Goal: Communication & Community: Answer question/provide support

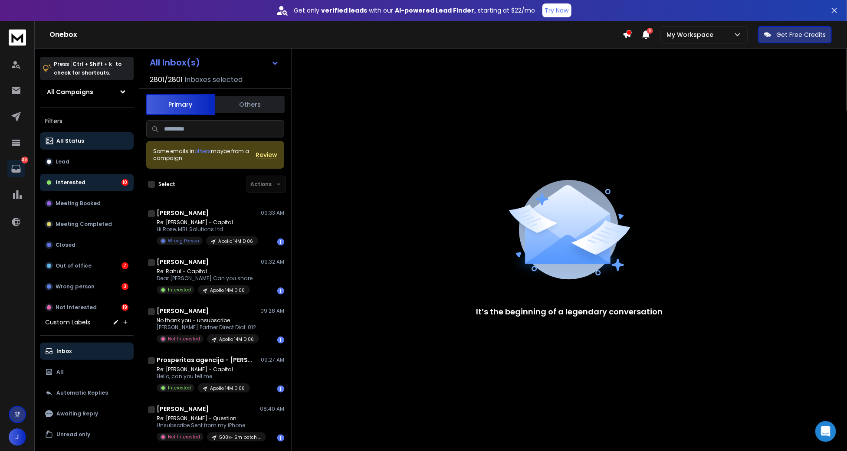
click at [75, 180] on p "Interested" at bounding box center [71, 182] width 30 height 7
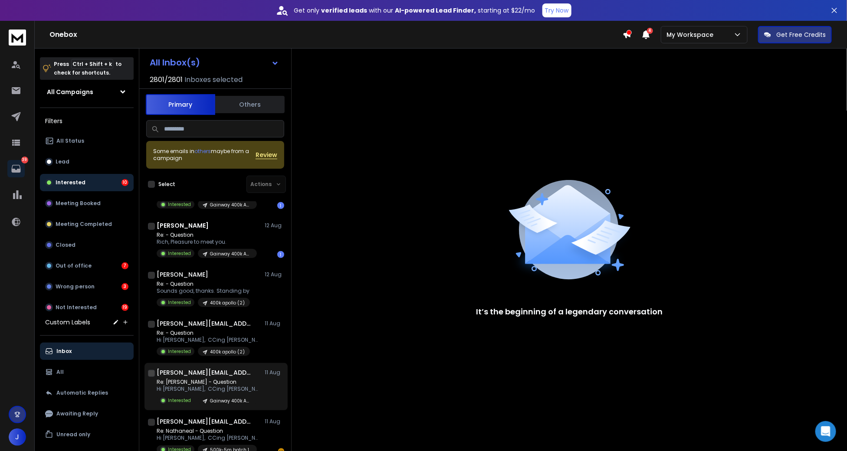
scroll to position [325, 0]
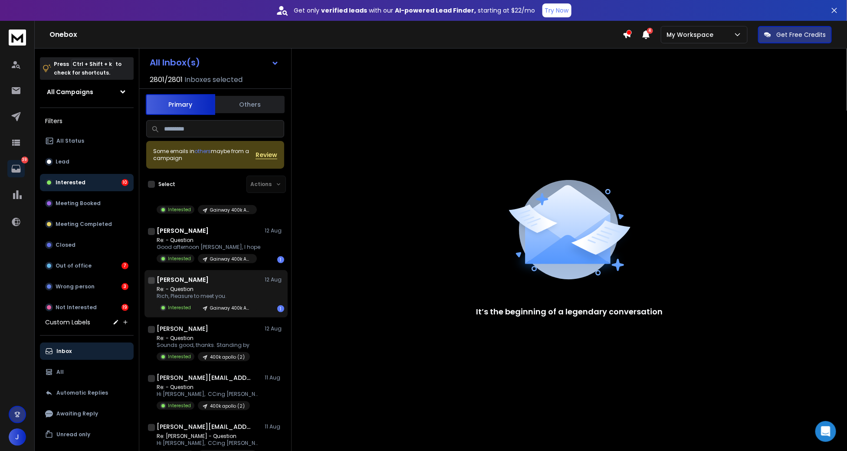
click at [230, 289] on p "Re: - Question" at bounding box center [207, 289] width 100 height 7
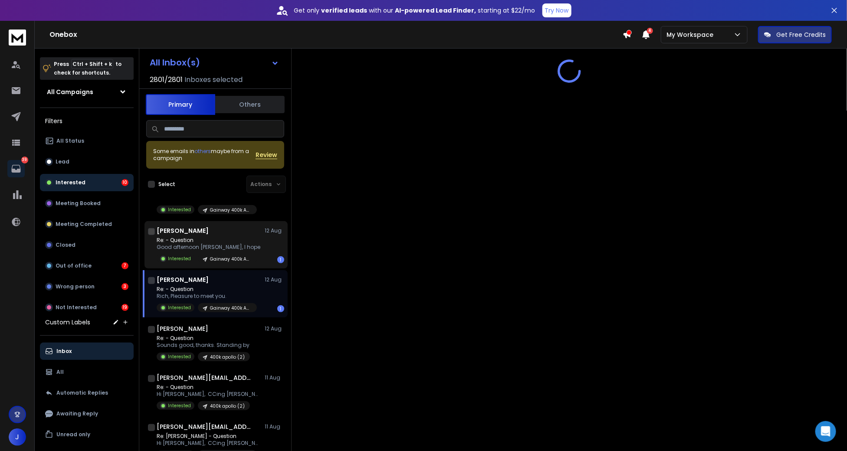
drag, startPoint x: 222, startPoint y: 245, endPoint x: 225, endPoint y: 266, distance: 21.0
click at [222, 245] on p "Good afternoon [PERSON_NAME], I hope" at bounding box center [209, 247] width 104 height 7
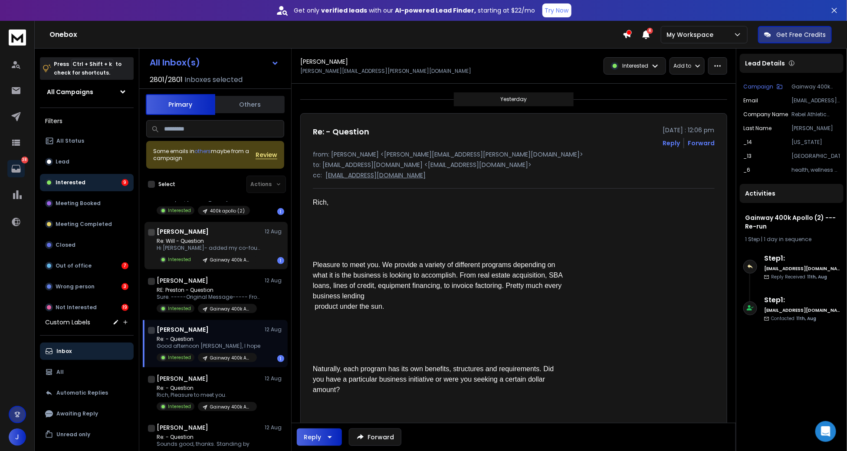
scroll to position [217, 0]
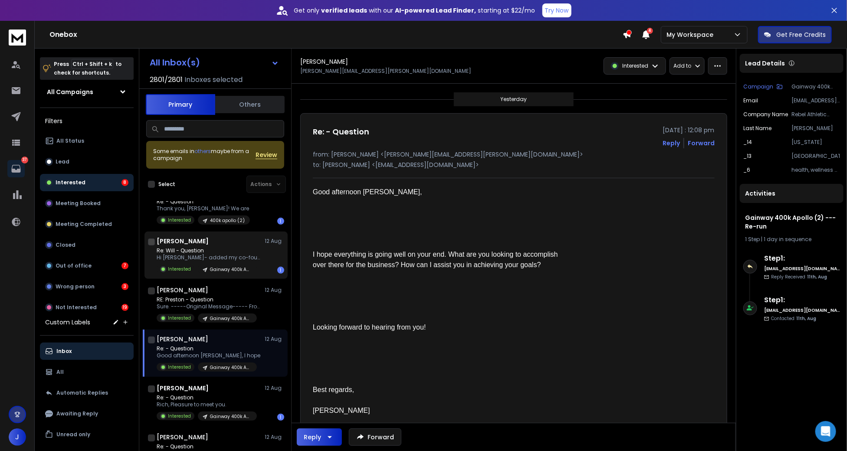
click at [242, 261] on div "Re: Will - Question Hi Amy- added my co-founder Interested Gainway 400k Apollo …" at bounding box center [209, 260] width 104 height 26
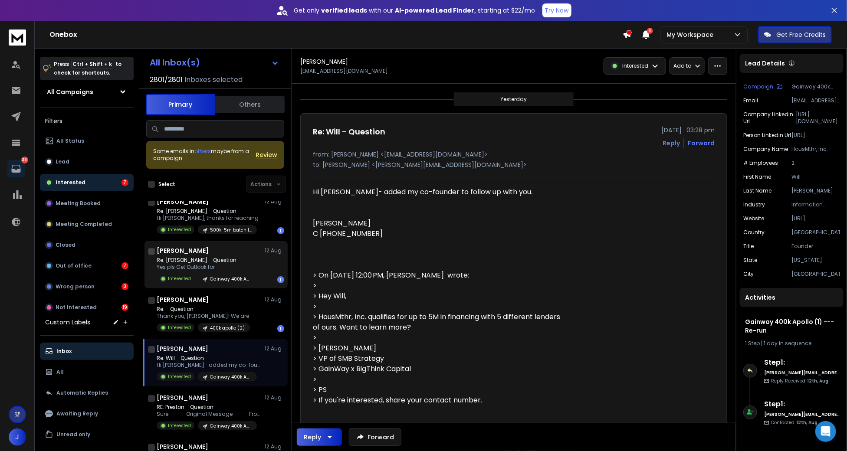
scroll to position [108, 0]
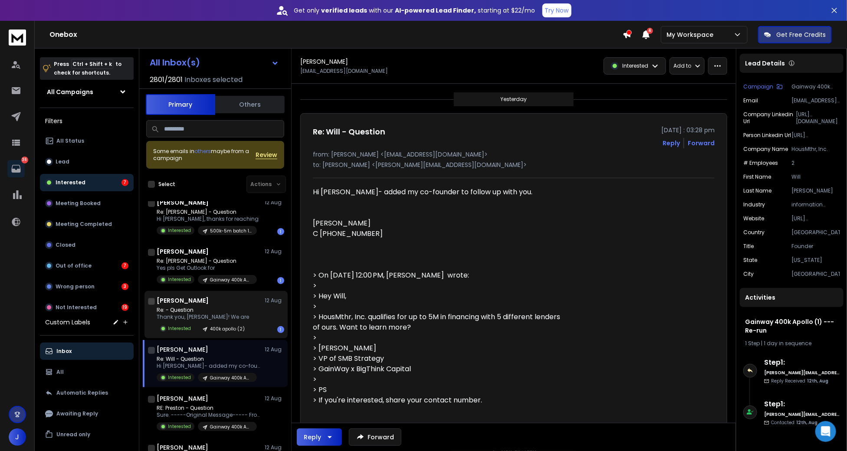
click at [226, 310] on p "Re: - Question" at bounding box center [203, 310] width 93 height 7
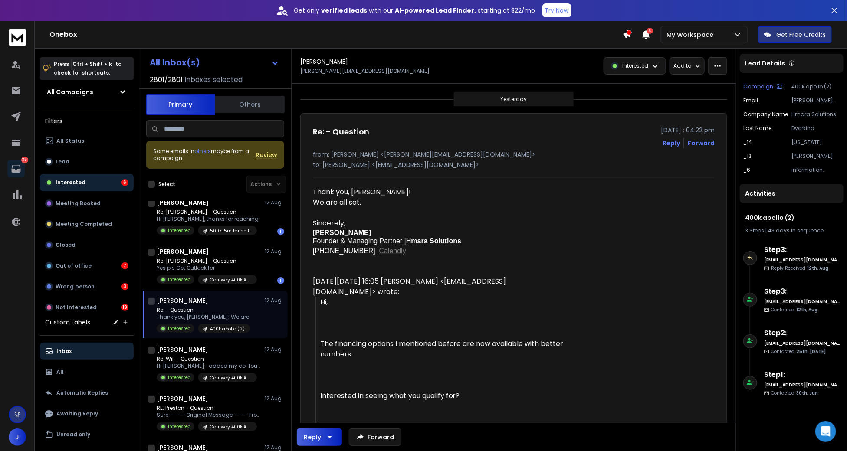
click at [632, 67] on p "Interested" at bounding box center [635, 65] width 26 height 7
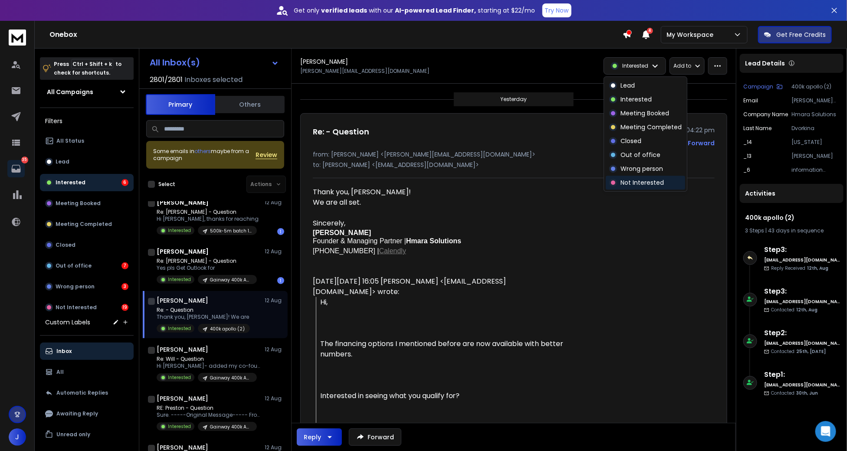
click at [627, 182] on p "Not Interested" at bounding box center [642, 182] width 43 height 9
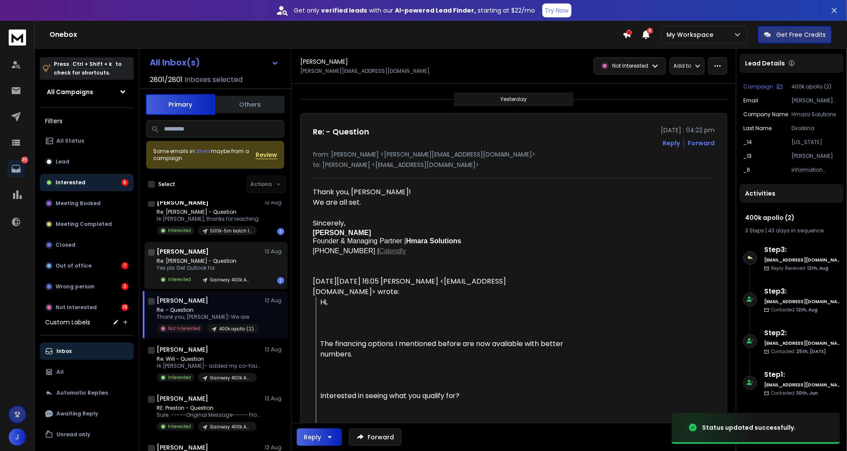
click at [246, 265] on p "Yes pls Get Outlook for" at bounding box center [207, 268] width 100 height 7
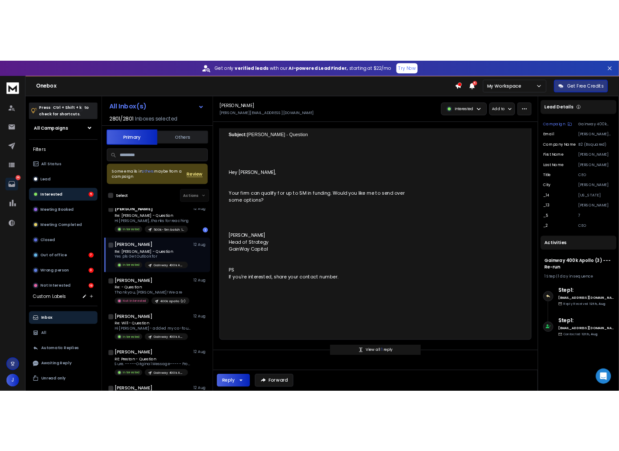
scroll to position [271, 0]
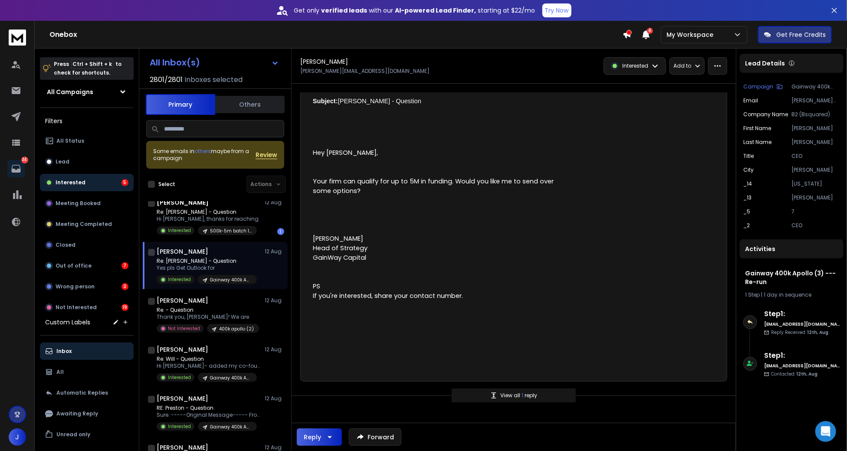
click at [611, 246] on div "Re: Lisa - Question 12 August 2025 : 05:13 pm Reply Forward from: Lisa Cotner <…" at bounding box center [514, 123] width 402 height 491
drag, startPoint x: 611, startPoint y: 246, endPoint x: 659, endPoint y: 221, distance: 54.1
click at [619, 237] on div "Re: Lisa - Question 12 August 2025 : 05:13 pm Reply Forward from: Lisa Cotner <…" at bounding box center [514, 123] width 402 height 491
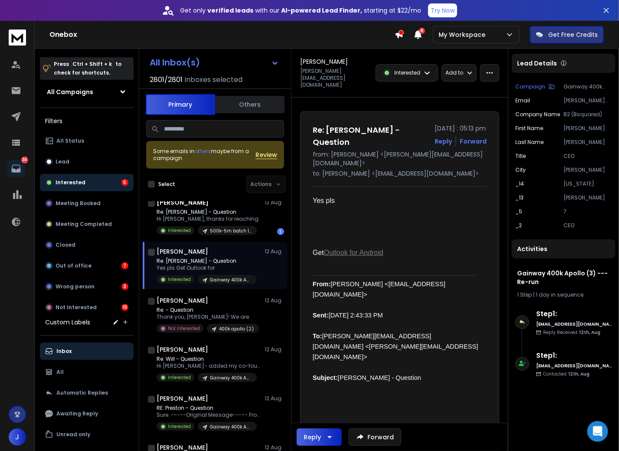
scroll to position [0, 0]
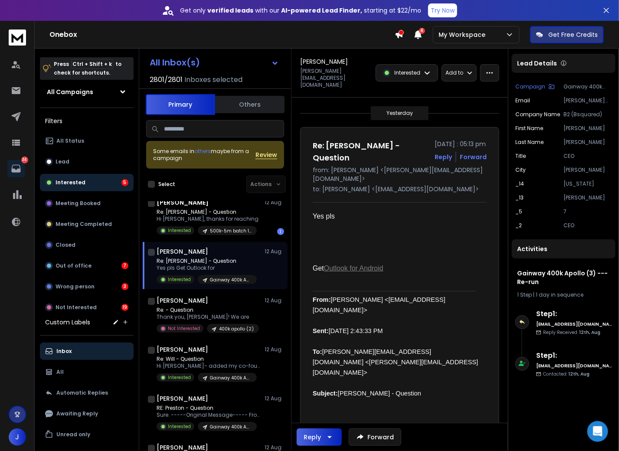
click at [333, 166] on p "from: Lisa Cotner <lisa@askbsquared.com>" at bounding box center [400, 174] width 174 height 17
copy p "Lisa"
drag, startPoint x: 417, startPoint y: 216, endPoint x: 357, endPoint y: 166, distance: 78.0
click at [414, 215] on div "Yes pls Get Outlook for Android From: Amy Davis <amyd@gainwaycapitalloan.help> …" at bounding box center [400, 436] width 174 height 450
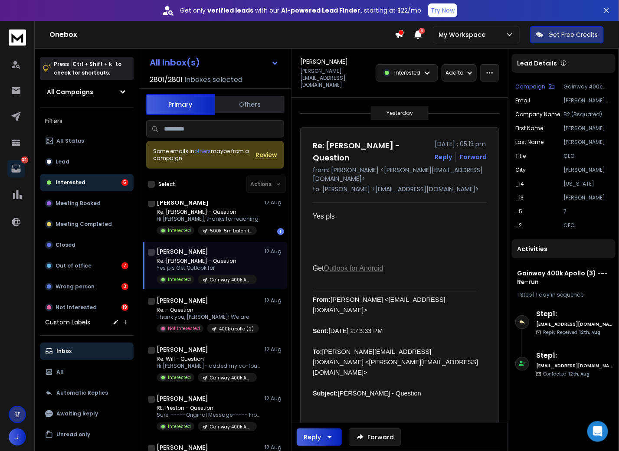
click at [348, 166] on p "from: Lisa Cotner <lisa@askbsquared.com>" at bounding box center [400, 174] width 174 height 17
copy p "Cotner"
click at [575, 100] on p "[PERSON_NAME][EMAIL_ADDRESS][DOMAIN_NAME]" at bounding box center [588, 100] width 49 height 7
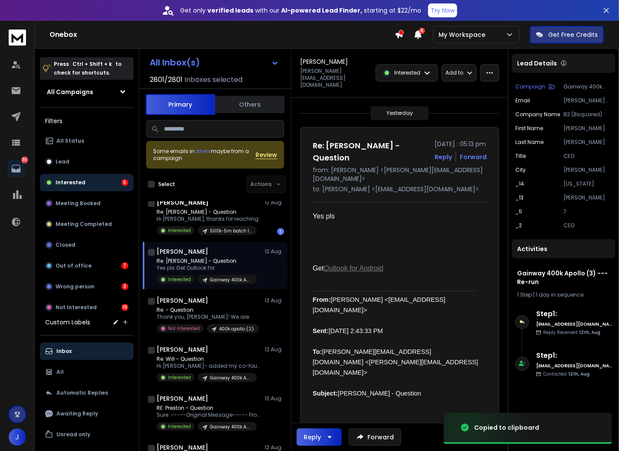
click at [593, 113] on p "B2 (Bsquared)" at bounding box center [588, 114] width 49 height 7
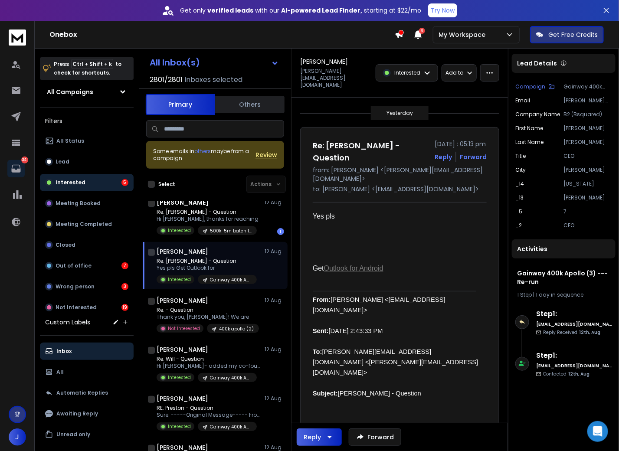
drag, startPoint x: 304, startPoint y: 438, endPoint x: 306, endPoint y: 430, distance: 8.9
click at [304, 438] on div "Reply" at bounding box center [312, 437] width 17 height 9
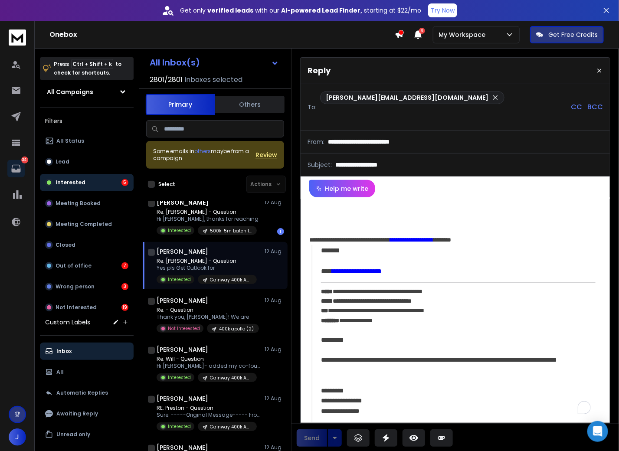
click at [320, 206] on div "To enrich screen reader interactions, please activate Accessibility in Grammarl…" at bounding box center [455, 211] width 292 height 10
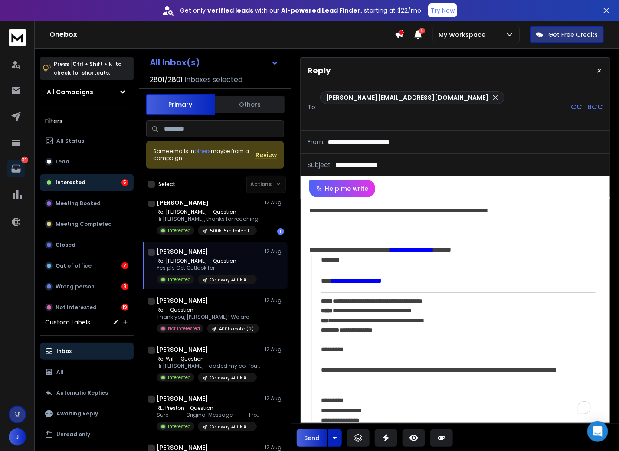
click at [336, 206] on div "**********" at bounding box center [450, 211] width 282 height 10
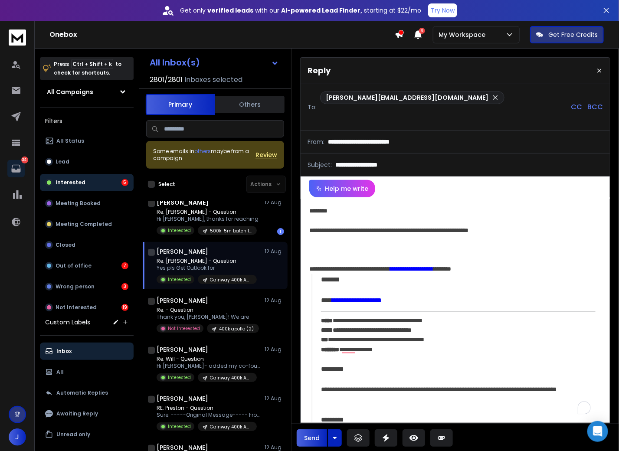
click at [491, 226] on div "**********" at bounding box center [450, 231] width 282 height 10
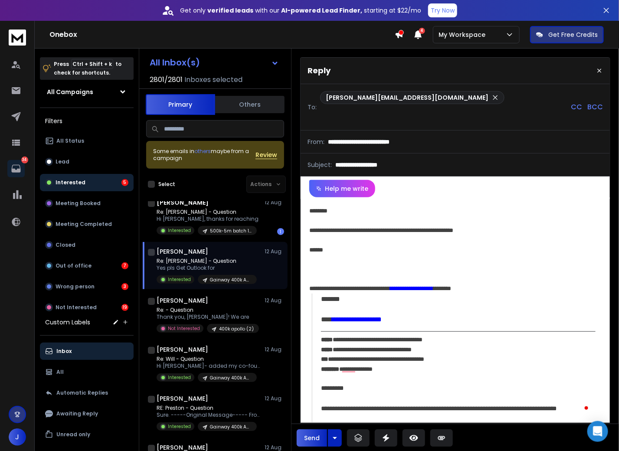
click at [315, 245] on div "******" at bounding box center [450, 250] width 282 height 10
click at [324, 206] on div "********" at bounding box center [450, 211] width 282 height 10
click at [336, 226] on div "**********" at bounding box center [450, 231] width 282 height 10
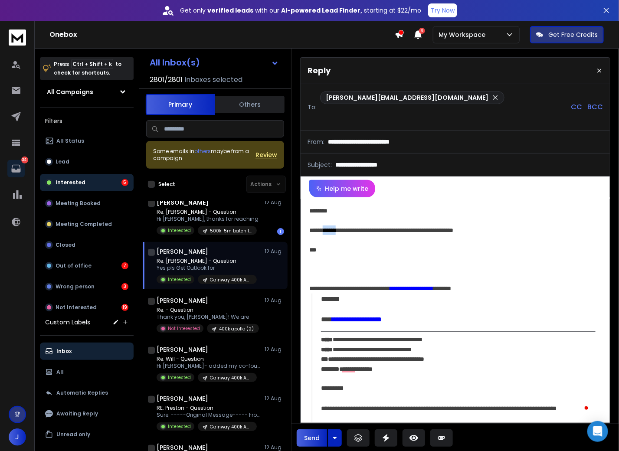
click at [336, 226] on div "**********" at bounding box center [450, 231] width 282 height 10
click at [578, 102] on p "CC" at bounding box center [576, 107] width 11 height 10
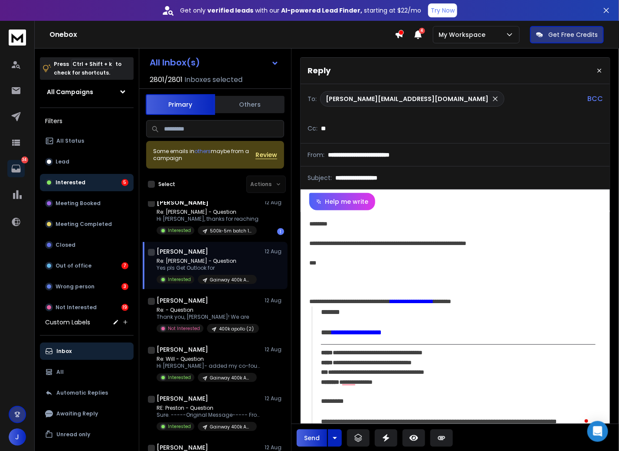
type input "**********"
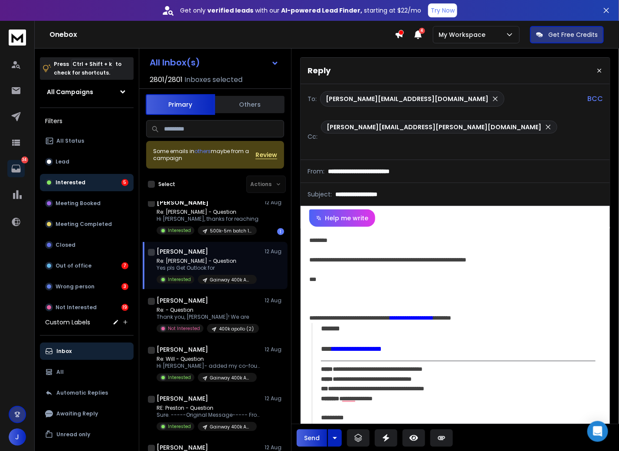
click at [315, 438] on button "Send" at bounding box center [312, 438] width 30 height 17
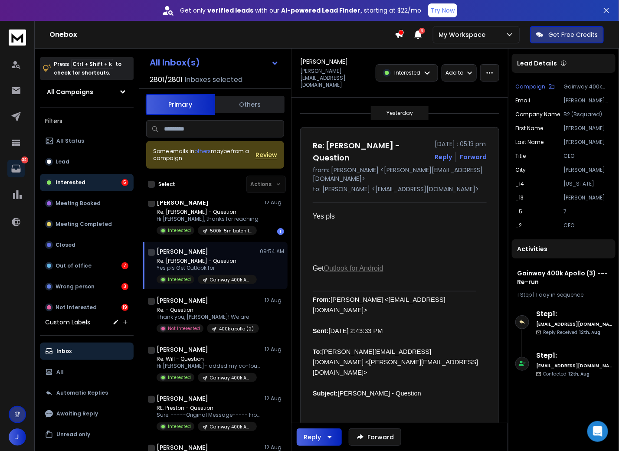
click at [541, 443] on div "Lead Details Campaign Gainway 400k Apollo (3) --- Re-run Email lisa@askbsquared…" at bounding box center [563, 274] width 111 height 451
click at [575, 404] on div "Gainway 400k Apollo (3) --- Re-run 1 Step | 1 day in sequence Step 1 : amyd@gai…" at bounding box center [564, 347] width 104 height 177
click at [385, 232] on div at bounding box center [396, 242] width 167 height 21
click at [567, 446] on div "Lead Details Campaign Gainway 400k Apollo (3) --- Re-run Email lisa@askbsquared…" at bounding box center [563, 274] width 111 height 451
click at [563, 440] on div "Lead Details Campaign Gainway 400k Apollo (3) --- Re-run Email lisa@askbsquared…" at bounding box center [563, 274] width 111 height 451
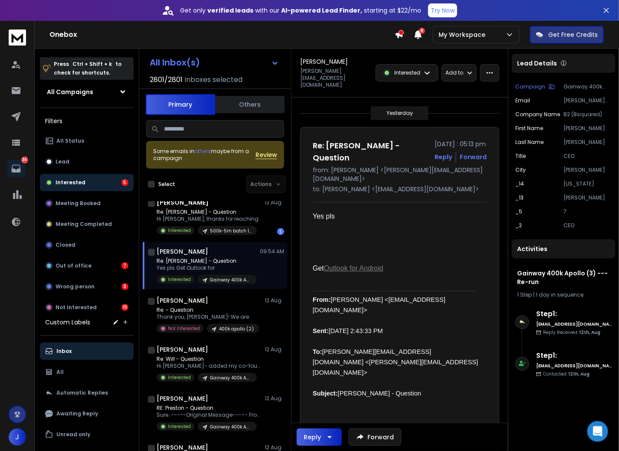
drag, startPoint x: 510, startPoint y: 403, endPoint x: 505, endPoint y: 391, distance: 13.0
click at [508, 402] on div "Yesterday Re: Lisa - Question 12 August 2025 : 05:13 pm Reply Forward from: Lis…" at bounding box center [400, 390] width 217 height 568
click at [461, 346] on div "From: Amy Davis <amyd@gainwaycapitalloan.help> Sent: Tuesday, August 12, 2025 2…" at bounding box center [396, 357] width 167 height 125
click at [536, 442] on div "Lead Details Campaign Gainway 400k Apollo (3) --- Re-run Email lisa@askbsquared…" at bounding box center [563, 274] width 111 height 451
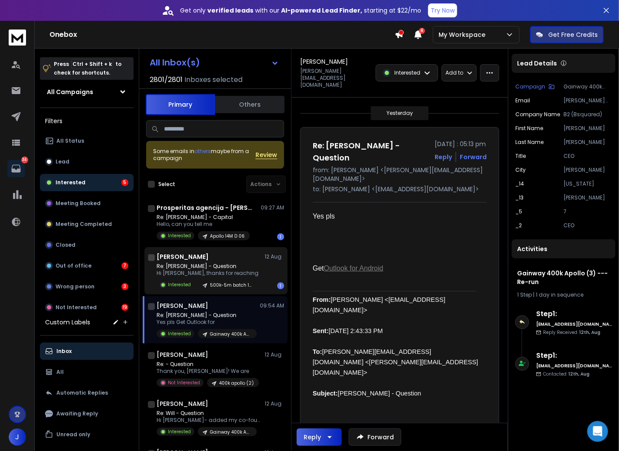
click at [240, 272] on p "Hi Amy, thanks for reaching" at bounding box center [208, 273] width 102 height 7
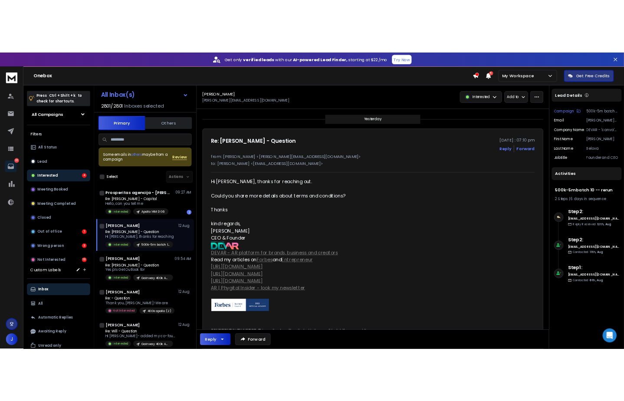
scroll to position [0, 0]
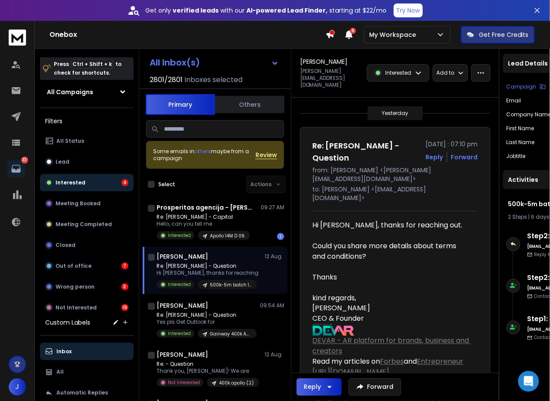
click at [335, 166] on p "from: Anna Belova <anna@devar.tech>" at bounding box center [395, 174] width 165 height 17
copy p "Anna"
click at [352, 166] on p "from: Anna Belova <anna@devar.tech>" at bounding box center [395, 174] width 165 height 17
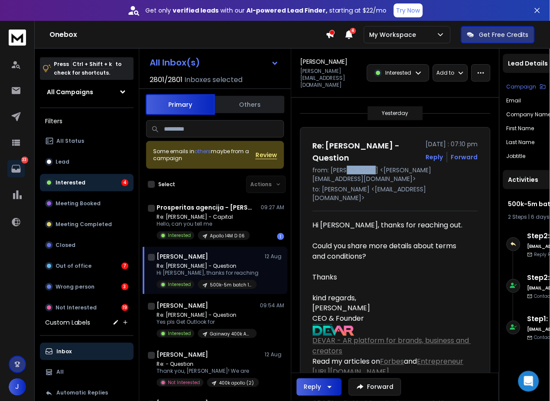
copy p "Belova"
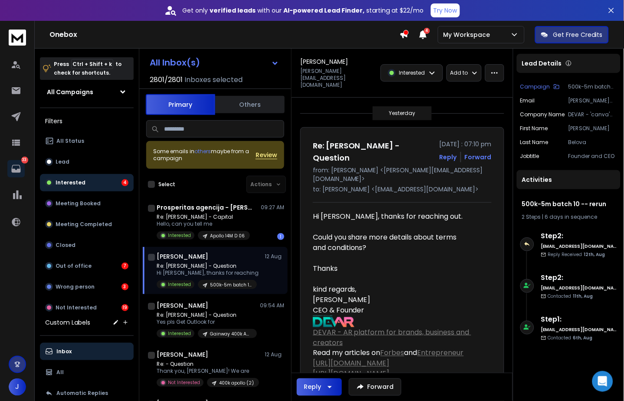
drag, startPoint x: 593, startPoint y: 102, endPoint x: 505, endPoint y: 129, distance: 92.7
click at [593, 102] on p "[PERSON_NAME][EMAIL_ADDRESS][DOMAIN_NAME]" at bounding box center [592, 100] width 49 height 7
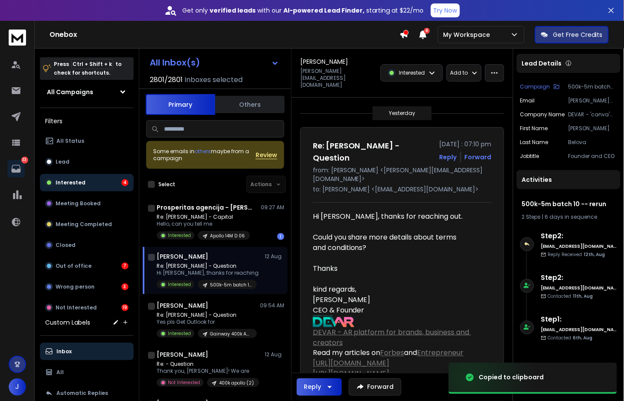
click at [574, 115] on p "DEVAR - 'canva' for #AR" at bounding box center [592, 114] width 49 height 7
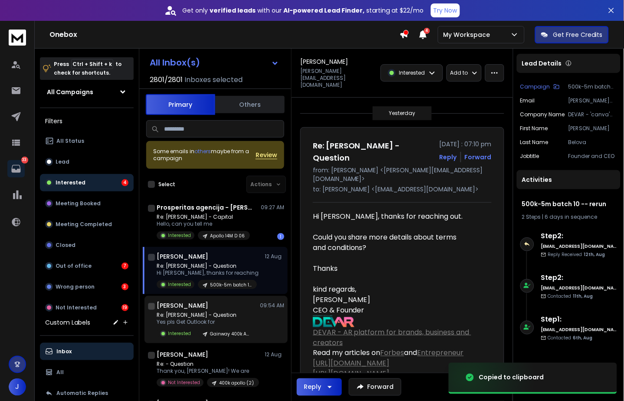
click at [223, 312] on p "Re: [PERSON_NAME] - Question" at bounding box center [207, 315] width 100 height 7
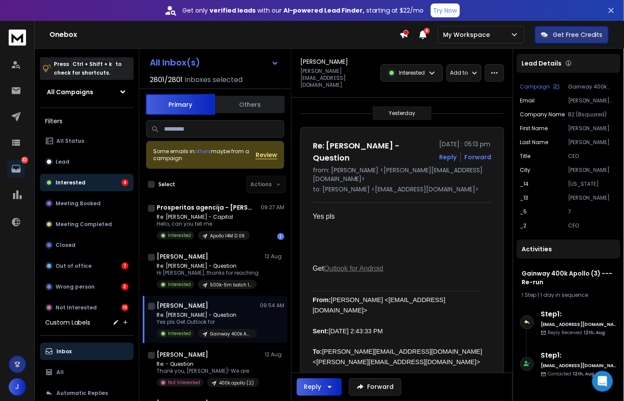
drag, startPoint x: 417, startPoint y: 206, endPoint x: 422, endPoint y: 181, distance: 26.2
click at [417, 211] on div "Yes pls" at bounding box center [399, 216] width 172 height 10
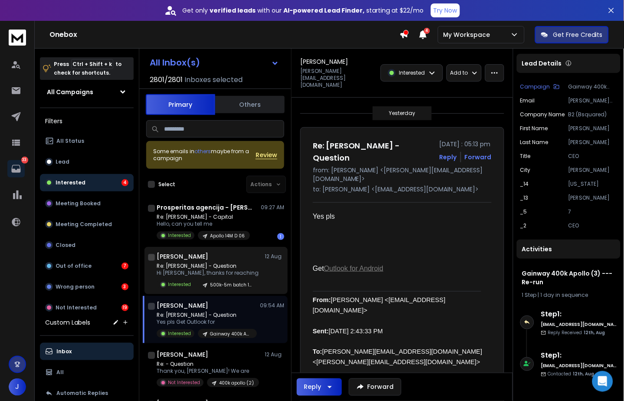
drag, startPoint x: 220, startPoint y: 265, endPoint x: 216, endPoint y: 255, distance: 10.7
click at [219, 265] on p "Re: [PERSON_NAME] - Question" at bounding box center [208, 266] width 102 height 7
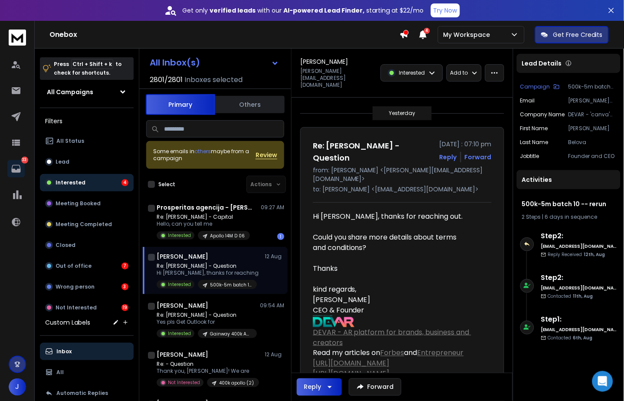
click at [443, 284] on div "kind regards, Anna Belova CEO & Founder DEVAR - AR platform for brands, busines…" at bounding box center [399, 393] width 172 height 219
drag, startPoint x: 428, startPoint y: 235, endPoint x: 305, endPoint y: 149, distance: 150.6
click at [428, 235] on div "Hi Amy, thanks for reaching out. Could you share more details about terms and c…" at bounding box center [399, 242] width 172 height 62
click at [399, 284] on div "kind regards, Anna Belova CEO & Founder DEVAR - AR platform for brands, busines…" at bounding box center [399, 393] width 172 height 219
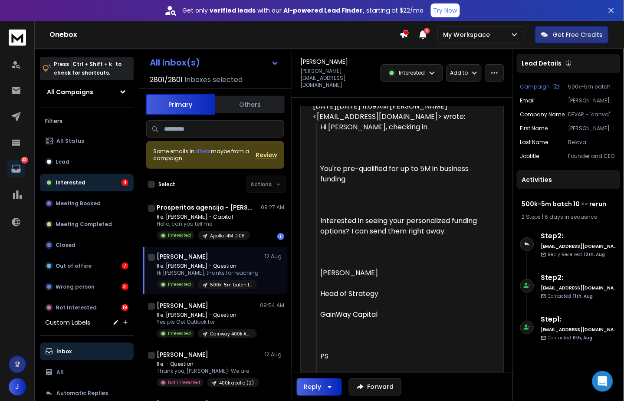
scroll to position [511, 0]
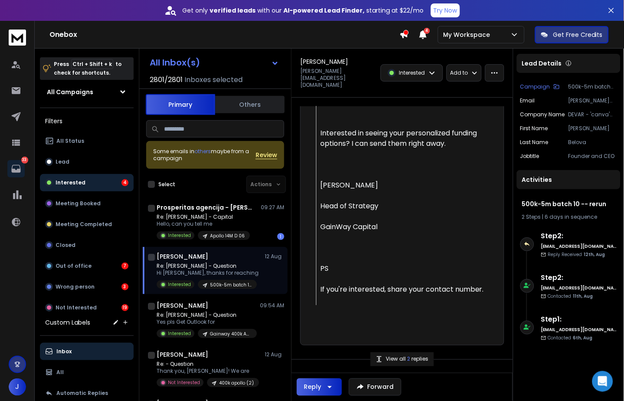
click at [394, 356] on p "View all 2 replies" at bounding box center [407, 359] width 43 height 7
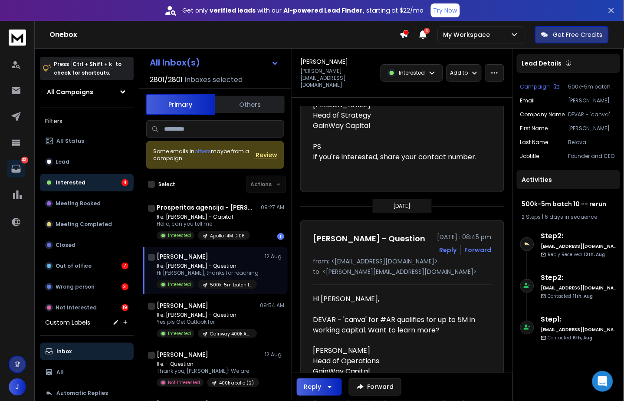
scroll to position [993, 0]
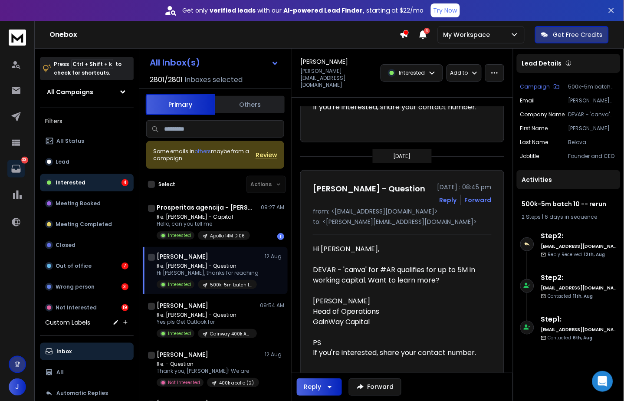
click at [398, 284] on div "Hi Anna, DEVAR - 'canva' for #AR qualifies for up to 5M in working capital. Wan…" at bounding box center [402, 310] width 179 height 132
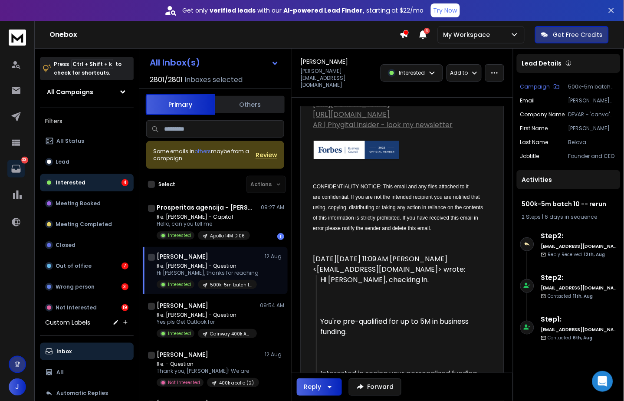
scroll to position [0, 0]
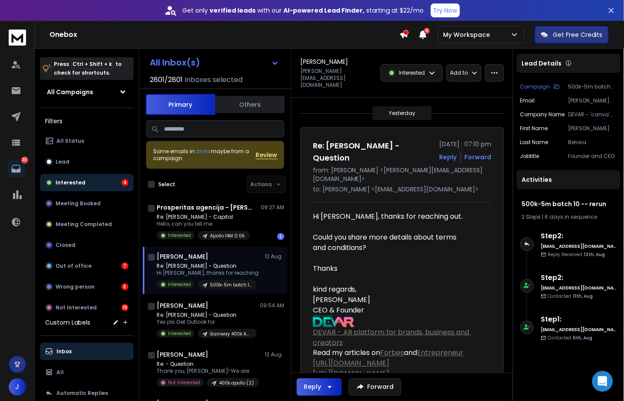
drag, startPoint x: 318, startPoint y: 380, endPoint x: 609, endPoint y: 338, distance: 293.8
click at [318, 380] on button "Reply" at bounding box center [319, 386] width 45 height 17
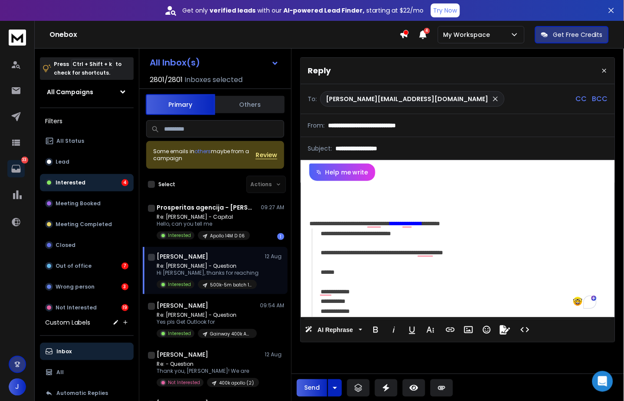
drag, startPoint x: 366, startPoint y: 198, endPoint x: 331, endPoint y: 191, distance: 35.8
click at [365, 198] on div "To enrich screen reader interactions, please activate Accessibility in Grammarl…" at bounding box center [457, 195] width 297 height 10
click at [323, 190] on div "To enrich screen reader interactions, please activate Accessibility in Grammarl…" at bounding box center [457, 195] width 297 height 10
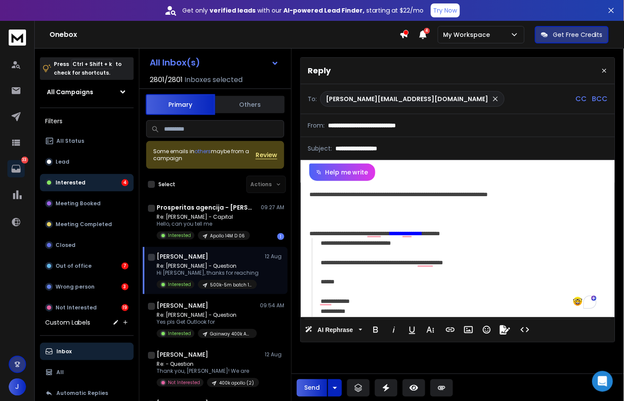
click at [336, 194] on div "**********" at bounding box center [452, 195] width 287 height 10
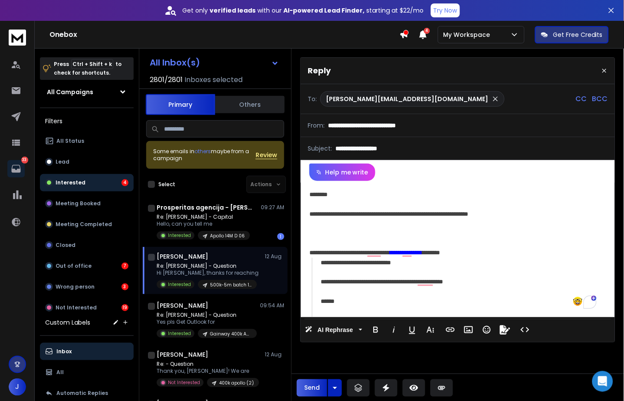
click at [491, 214] on div "**********" at bounding box center [452, 214] width 287 height 10
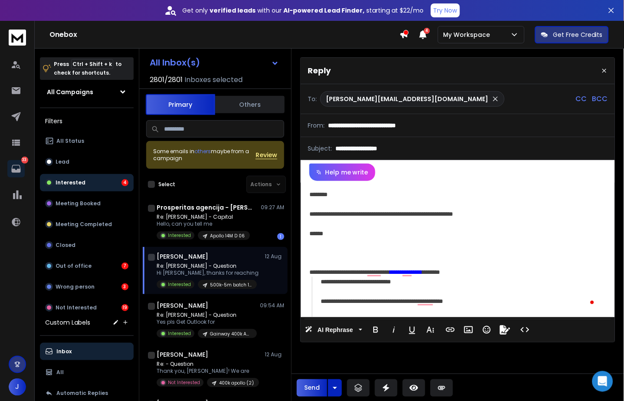
click at [312, 232] on div "******" at bounding box center [452, 234] width 287 height 10
click at [320, 193] on div "********" at bounding box center [452, 195] width 287 height 10
click at [321, 193] on div "********" at bounding box center [452, 195] width 287 height 10
click at [340, 214] on div "**********" at bounding box center [452, 214] width 287 height 10
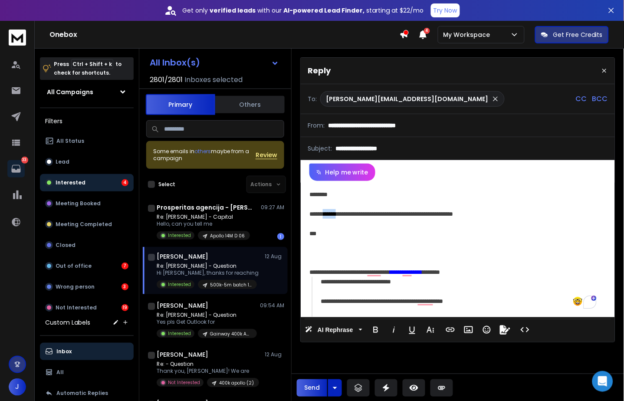
click at [340, 214] on div "**********" at bounding box center [452, 214] width 287 height 10
click at [337, 214] on div "**********" at bounding box center [452, 214] width 287 height 10
click at [581, 99] on p "CC" at bounding box center [581, 99] width 11 height 10
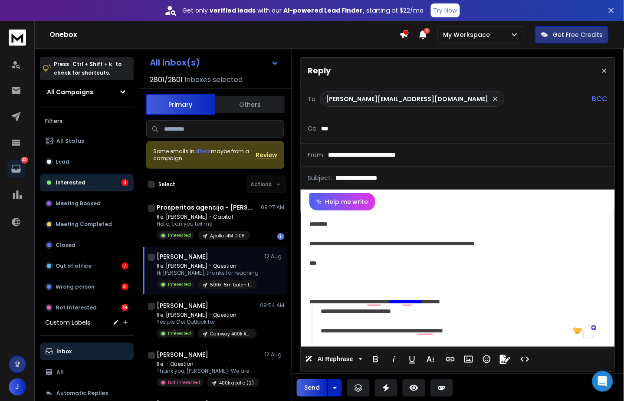
type input "**********"
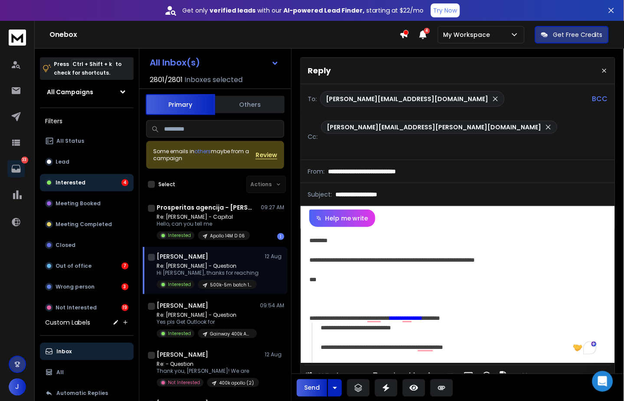
click at [306, 391] on button "Send" at bounding box center [312, 387] width 30 height 17
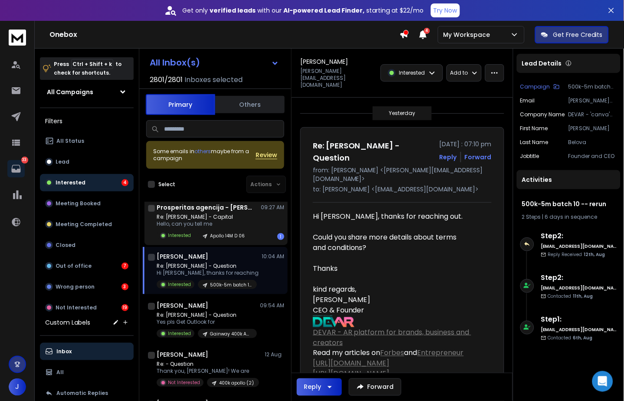
click at [237, 228] on div "Re: Jurica - Capital Hello, can you tell me Interested Apollo 14M D 06" at bounding box center [203, 227] width 93 height 26
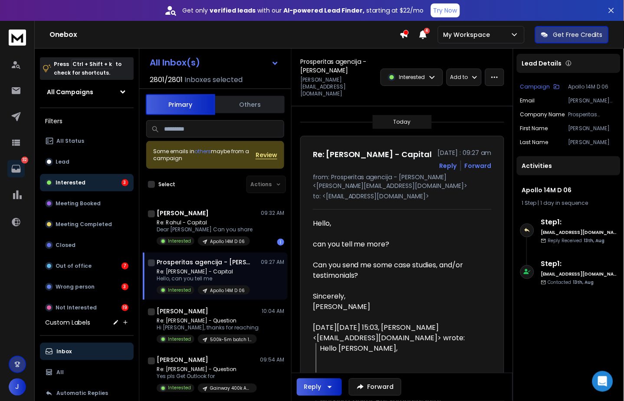
click at [409, 173] on p "from: Prosperitas agencija - Jurica <jurica@prosperitas-agencija.hr>" at bounding box center [402, 181] width 179 height 17
copy p "Jurica"
click at [583, 100] on p "jurica@prosperitas-agencija.hr" at bounding box center [592, 100] width 49 height 7
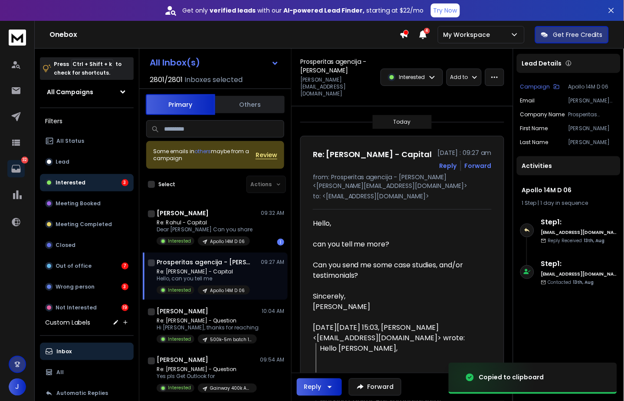
click at [576, 117] on p "Prosperitas agencija" at bounding box center [592, 114] width 49 height 7
click at [311, 391] on div "Reply" at bounding box center [312, 387] width 17 height 9
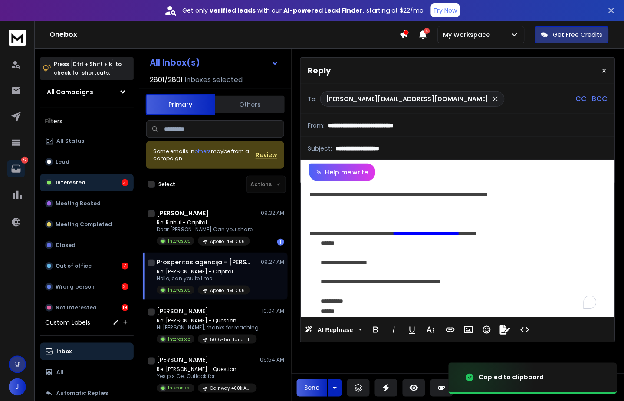
click at [337, 197] on div "**********" at bounding box center [452, 195] width 287 height 10
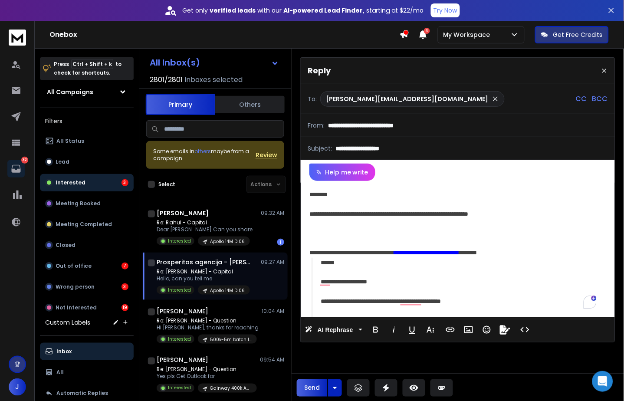
click at [493, 213] on div "**********" at bounding box center [452, 214] width 287 height 10
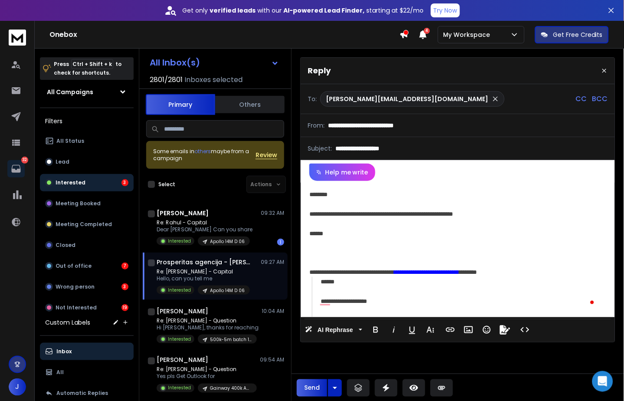
click at [327, 238] on div "To enrich screen reader interactions, please activate Accessibility in Grammarl…" at bounding box center [457, 243] width 297 height 10
click at [315, 231] on div "******" at bounding box center [452, 234] width 287 height 10
click at [315, 233] on div "******" at bounding box center [452, 234] width 287 height 10
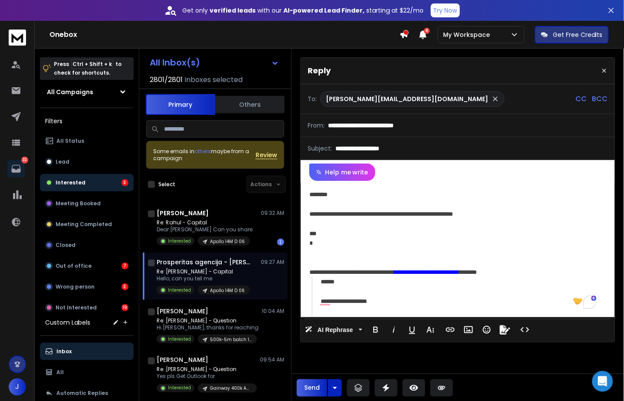
click at [324, 193] on div "********" at bounding box center [452, 195] width 287 height 10
drag, startPoint x: 324, startPoint y: 193, endPoint x: 319, endPoint y: 197, distance: 6.8
click at [321, 197] on div "********" at bounding box center [452, 195] width 287 height 10
click at [340, 215] on div "**********" at bounding box center [452, 214] width 287 height 10
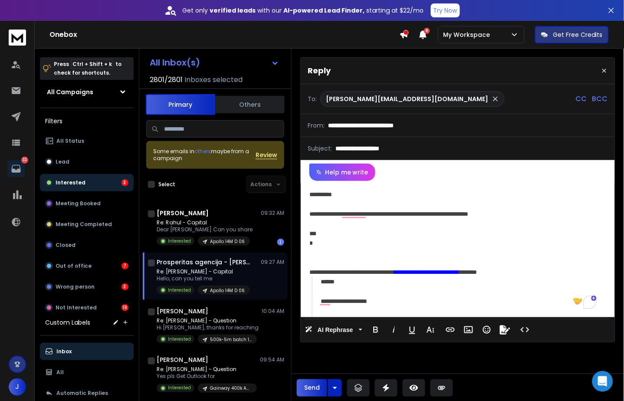
click at [577, 98] on p "CC" at bounding box center [581, 99] width 11 height 10
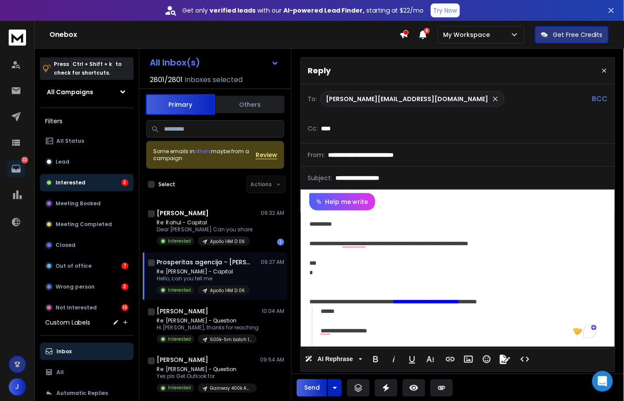
type input "**********"
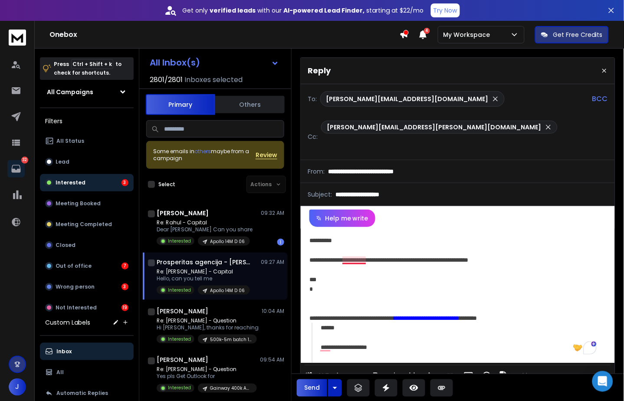
click at [365, 244] on div "**********" at bounding box center [458, 295] width 314 height 136
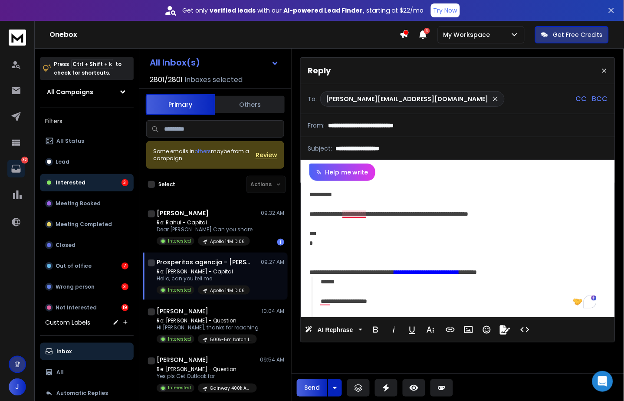
click at [363, 215] on div "**********" at bounding box center [452, 214] width 287 height 10
click at [579, 96] on p "CC" at bounding box center [581, 99] width 11 height 10
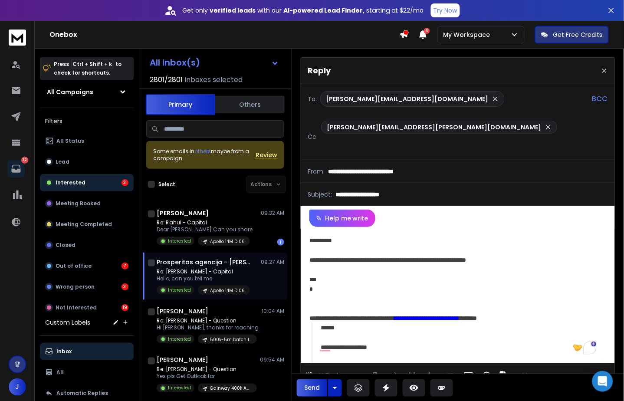
click at [313, 388] on button "Send" at bounding box center [312, 387] width 30 height 17
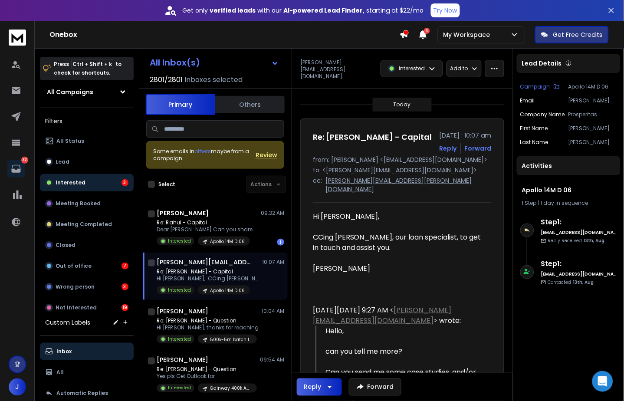
drag, startPoint x: 399, startPoint y: 218, endPoint x: 394, endPoint y: 217, distance: 5.2
click at [399, 232] on div "CCing John Alouisa, our loan specialist, to get in touch and assist you." at bounding box center [399, 242] width 172 height 21
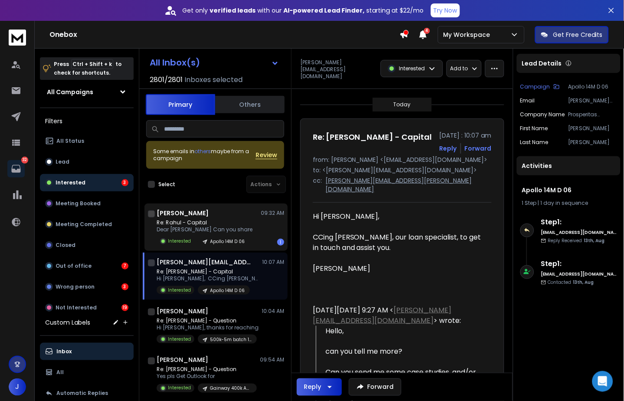
click at [233, 228] on p "Dear [PERSON_NAME] Can you share" at bounding box center [205, 229] width 96 height 7
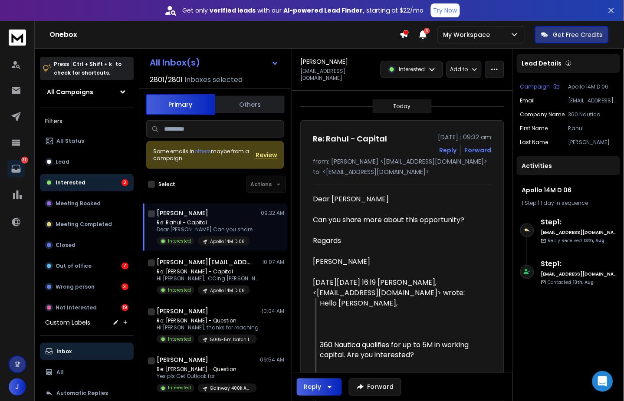
click at [572, 100] on p "[EMAIL_ADDRESS][DOMAIN_NAME]" at bounding box center [592, 100] width 49 height 7
click at [582, 117] on p "360 Nautica" at bounding box center [592, 114] width 49 height 7
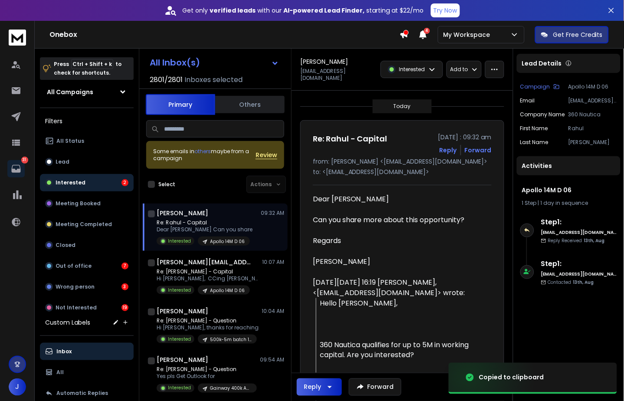
click at [336, 157] on p "from: Rahul Juyal <rahul@360-nautica.com>" at bounding box center [402, 161] width 179 height 9
copy p "Rahul"
click at [356, 157] on p "from: Rahul Juyal <rahul@360-nautica.com>" at bounding box center [402, 161] width 179 height 9
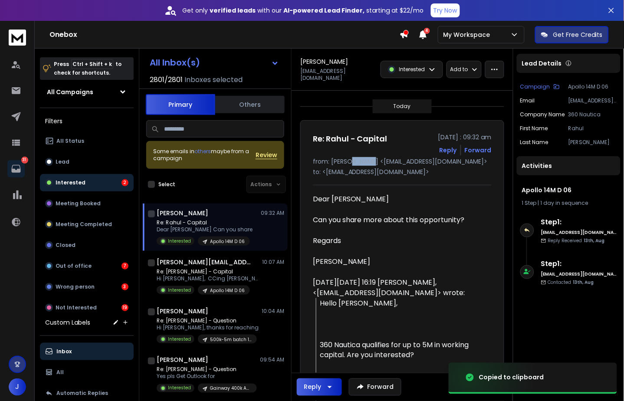
copy p "[PERSON_NAME]"
click at [422, 253] on div "Regards Rahul Juyal" at bounding box center [399, 251] width 172 height 31
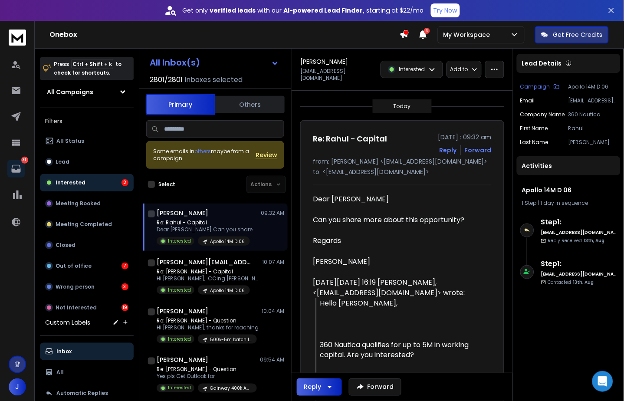
click at [477, 179] on div "Re: Rahul - Capital 13 August 2025 : 09:32 am Reply Forward from: Rahul Juyal <…" at bounding box center [402, 333] width 179 height 401
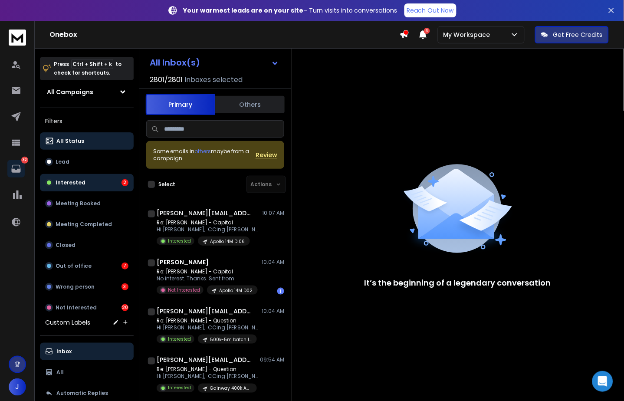
click at [101, 183] on button "Interested 2" at bounding box center [87, 182] width 94 height 17
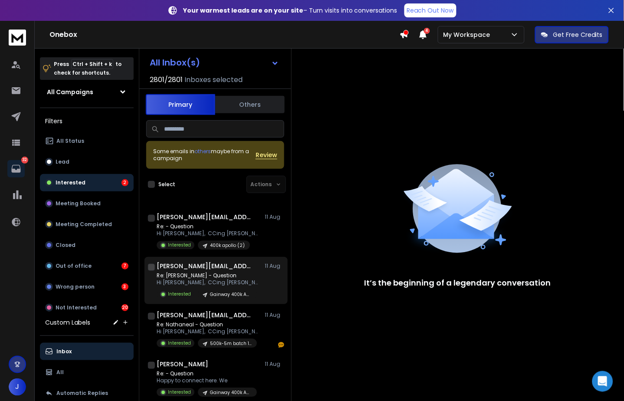
scroll to position [482, 0]
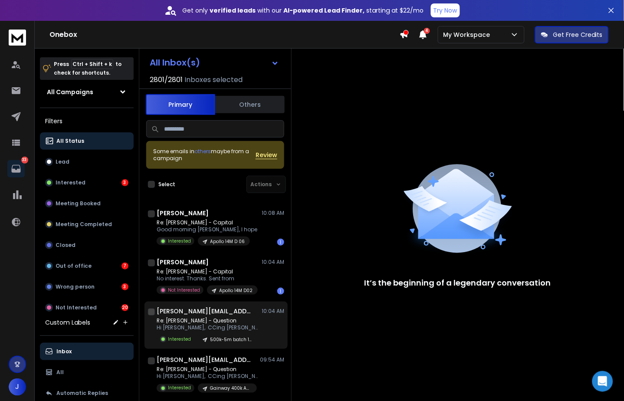
scroll to position [96, 0]
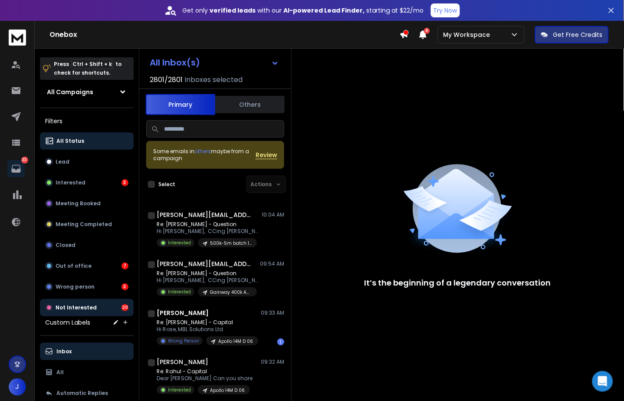
click at [103, 306] on button "Not Interested 20" at bounding box center [87, 307] width 94 height 17
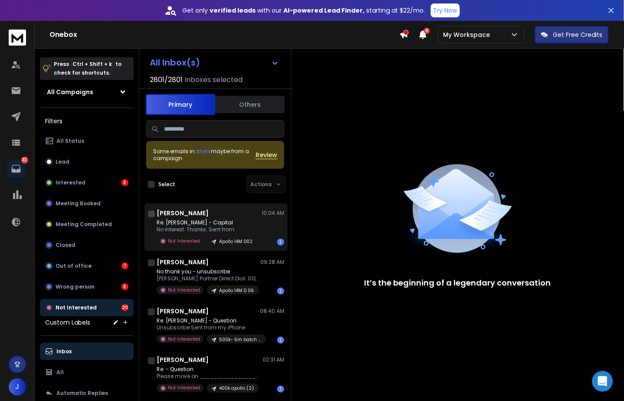
click at [215, 219] on p "Re: [PERSON_NAME] - Capital" at bounding box center [207, 222] width 101 height 7
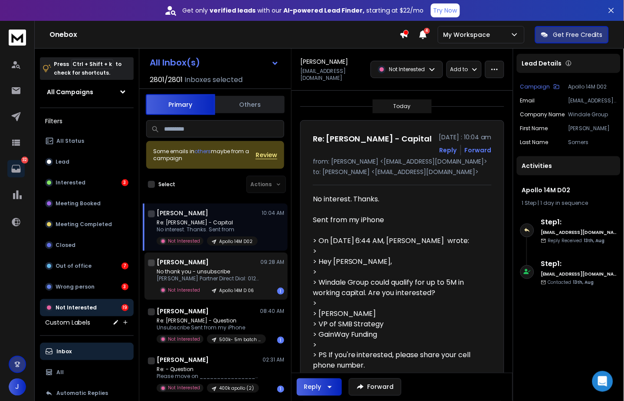
click at [251, 271] on p "No thank you - unsubscribe" at bounding box center [209, 271] width 104 height 7
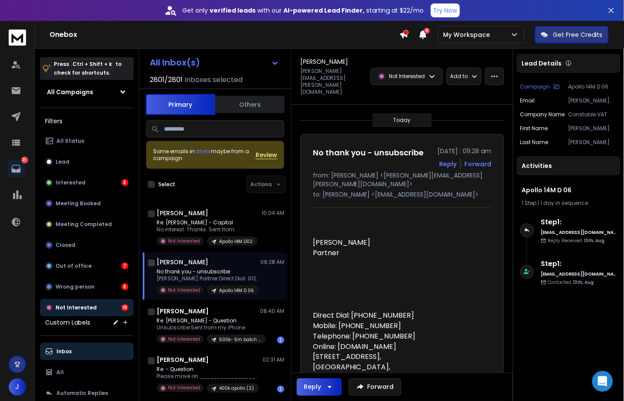
click at [499, 72] on icon "button" at bounding box center [495, 76] width 8 height 8
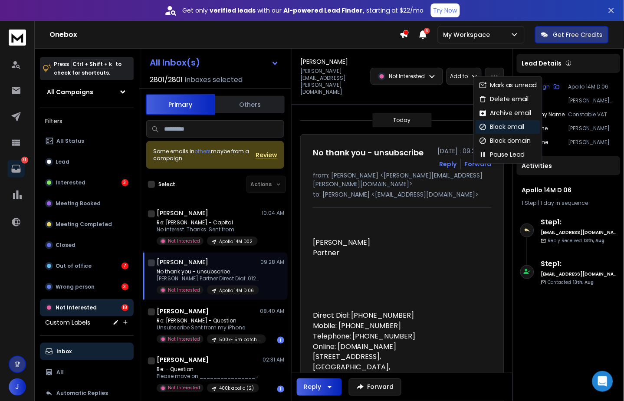
click at [519, 123] on div "Block email" at bounding box center [502, 127] width 46 height 9
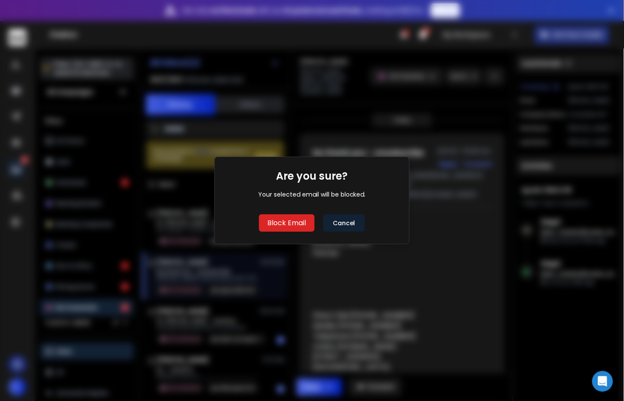
click at [299, 210] on div "Are you sure? Your selected email will be blocked. Block Email Cancel" at bounding box center [312, 200] width 170 height 62
click at [297, 215] on button "Block Email" at bounding box center [287, 222] width 56 height 17
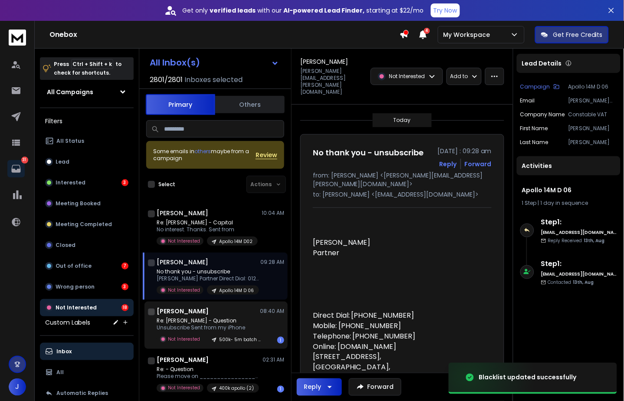
click at [204, 315] on div "[PERSON_NAME] 08:40 AM Re: [PERSON_NAME] - Question Unsubscribe Sent from my iP…" at bounding box center [221, 325] width 128 height 37
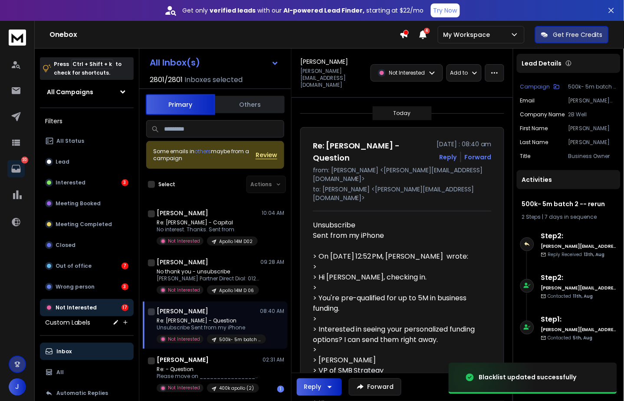
click at [499, 69] on icon "button" at bounding box center [495, 73] width 8 height 8
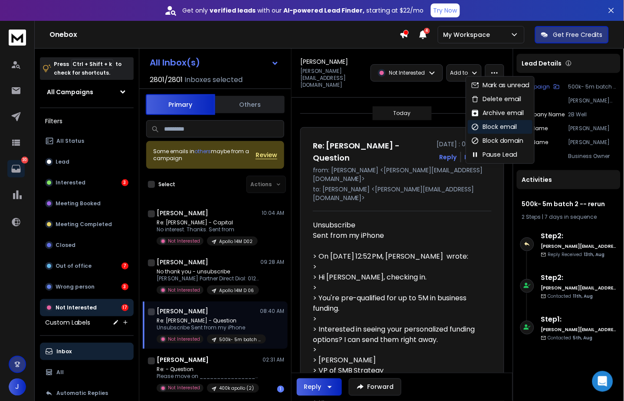
click at [501, 128] on div "Block email" at bounding box center [494, 127] width 46 height 9
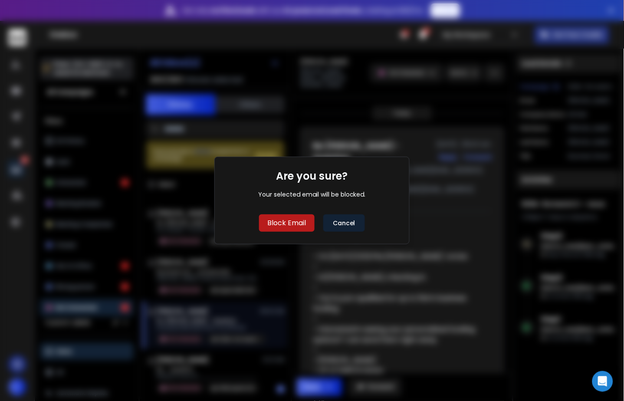
click at [271, 225] on button "Block Email" at bounding box center [287, 222] width 56 height 17
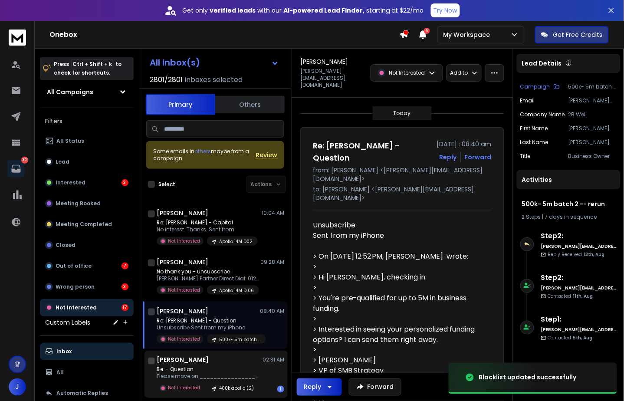
click at [228, 354] on div "[PERSON_NAME] 02:31 AM Re: - Question Please move on __________________________…" at bounding box center [216, 374] width 143 height 47
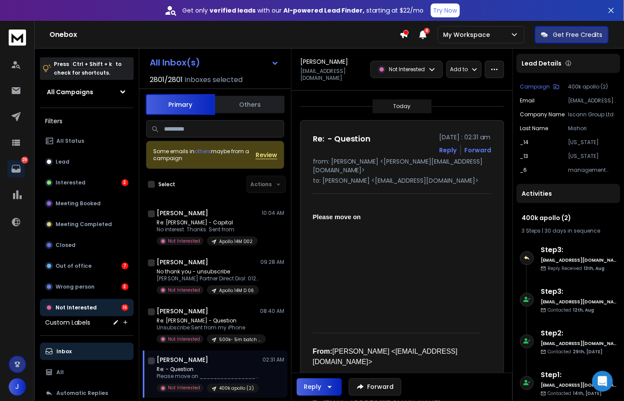
click at [504, 69] on button "button" at bounding box center [494, 69] width 19 height 17
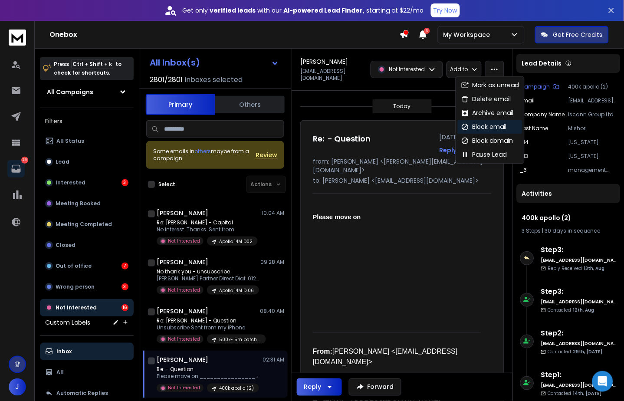
click at [485, 128] on div "Block email" at bounding box center [484, 127] width 46 height 9
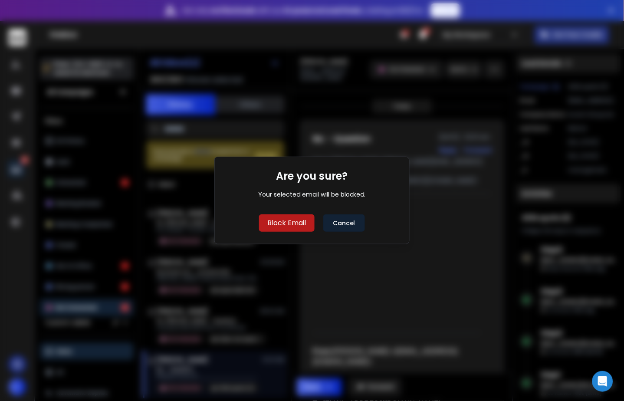
click at [306, 216] on button "Block Email" at bounding box center [287, 222] width 56 height 17
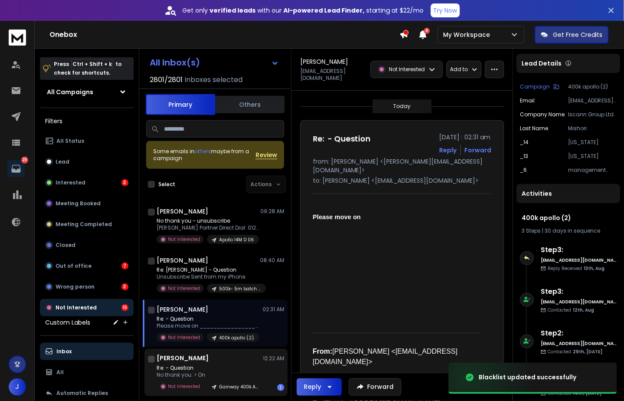
scroll to position [145, 0]
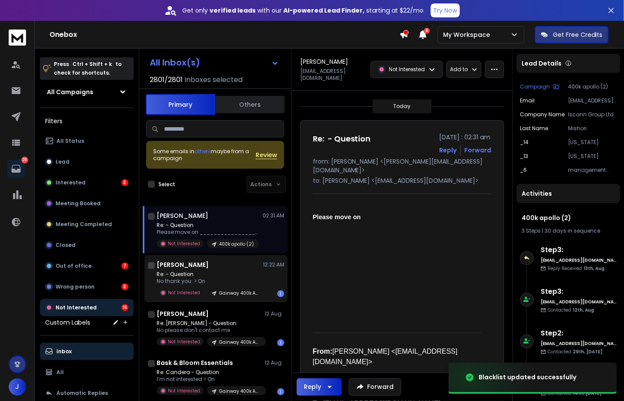
click at [223, 272] on p "Re: - Question" at bounding box center [209, 274] width 104 height 7
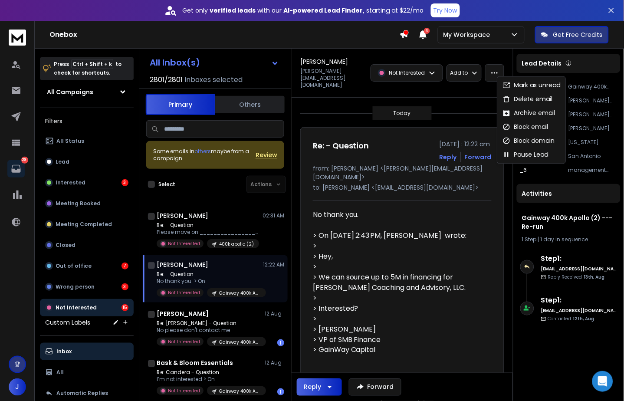
click at [499, 69] on icon "button" at bounding box center [495, 73] width 8 height 8
click at [535, 125] on div "Block email" at bounding box center [526, 127] width 46 height 9
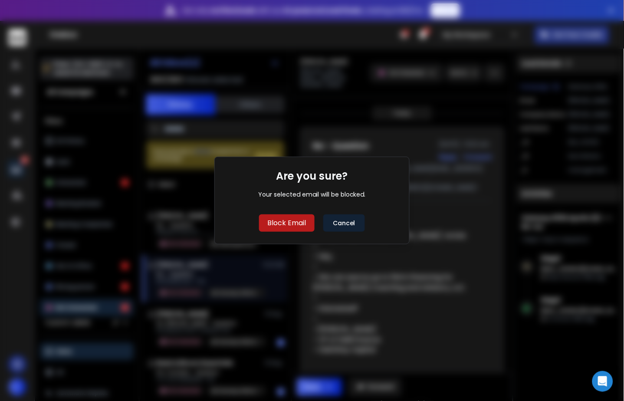
click at [276, 220] on button "Block Email" at bounding box center [287, 222] width 56 height 17
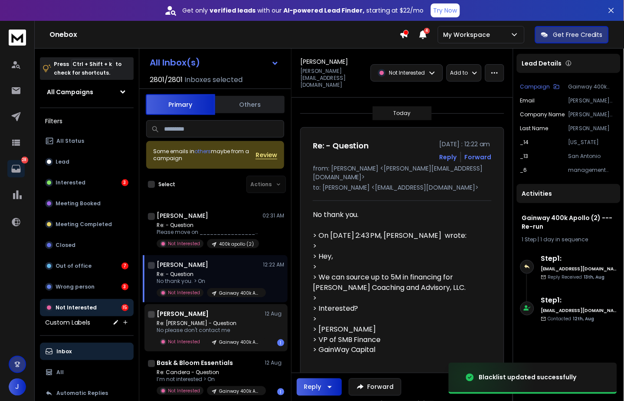
click at [229, 340] on p "Gainway 400k Apollo (1) --- Re-run" at bounding box center [240, 342] width 42 height 7
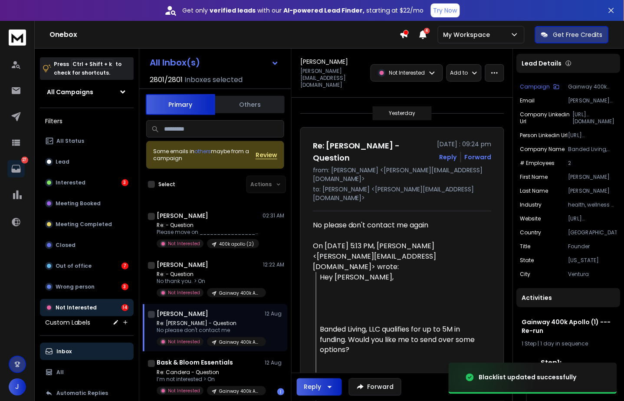
click at [499, 69] on icon "button" at bounding box center [495, 73] width 8 height 8
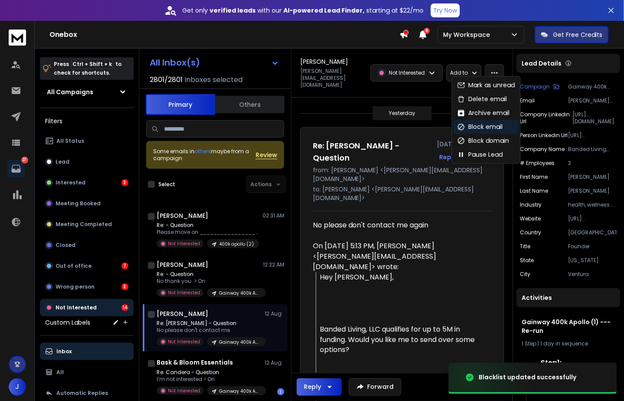
click at [492, 126] on div "Block email" at bounding box center [480, 127] width 46 height 9
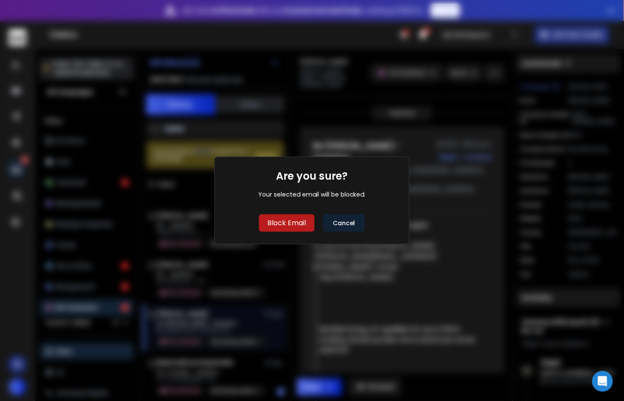
click at [285, 218] on button "Block Email" at bounding box center [287, 222] width 56 height 17
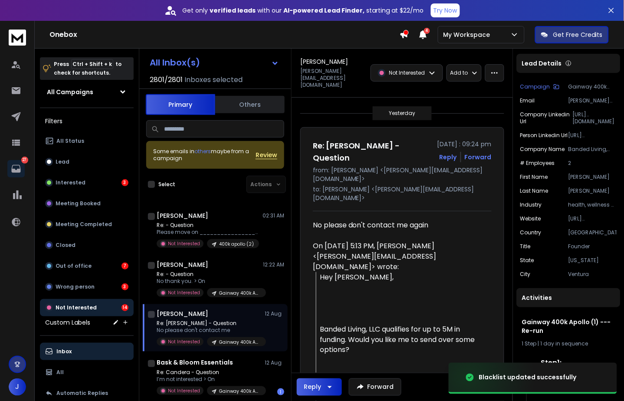
scroll to position [241, 0]
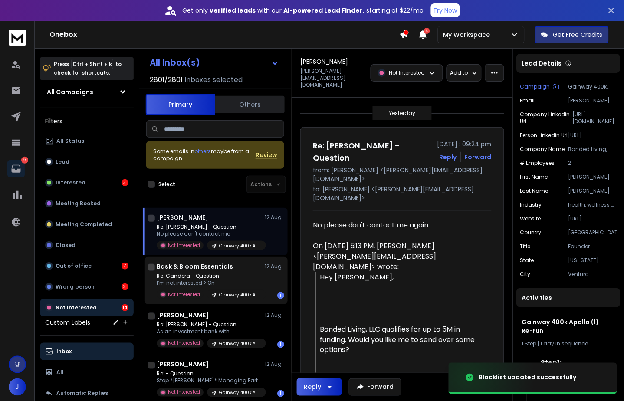
click at [227, 273] on p "Re: Candera - Question" at bounding box center [209, 276] width 104 height 7
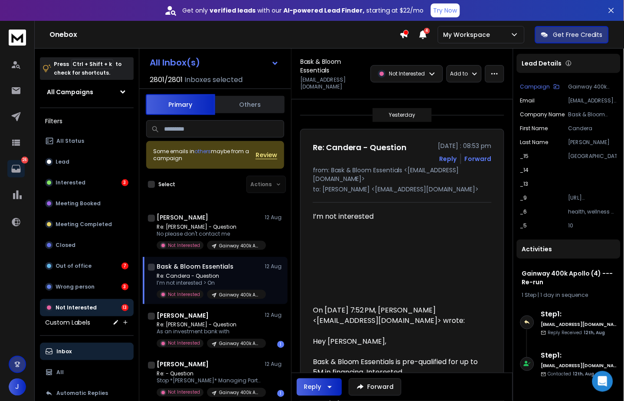
click at [499, 70] on icon "button" at bounding box center [495, 74] width 8 height 8
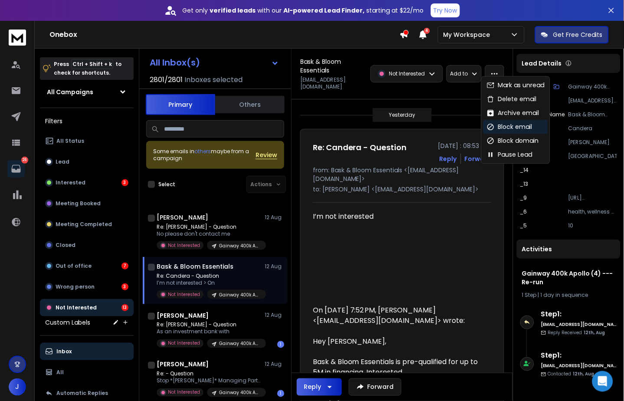
click at [512, 125] on div "Block email" at bounding box center [510, 127] width 46 height 9
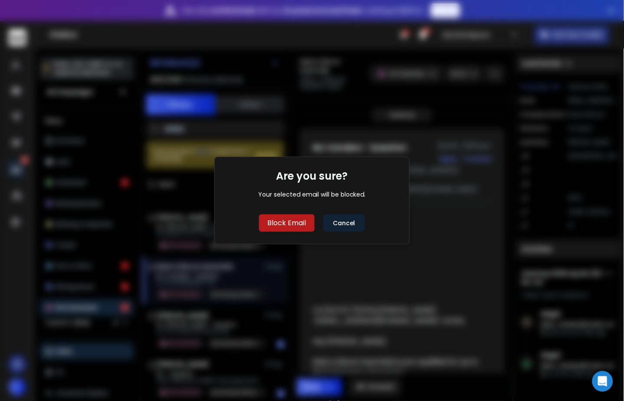
click at [298, 218] on button "Block Email" at bounding box center [287, 222] width 56 height 17
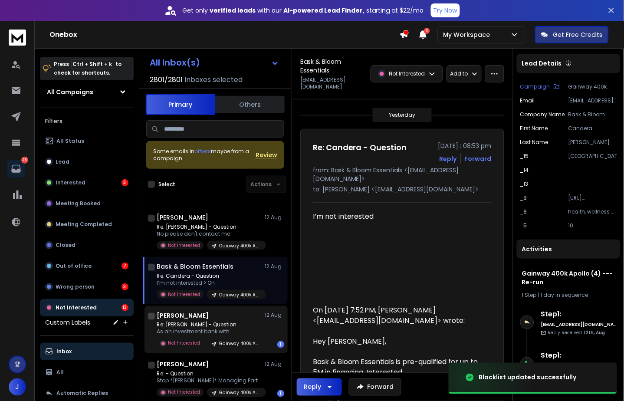
click at [257, 326] on p "Re: [PERSON_NAME] - Question" at bounding box center [209, 325] width 104 height 7
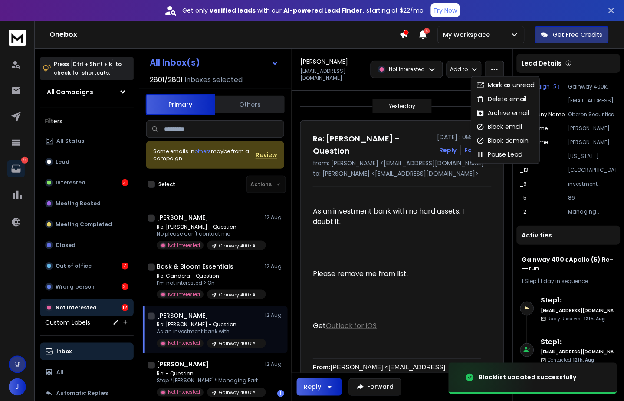
click at [499, 66] on icon "button" at bounding box center [495, 70] width 8 height 8
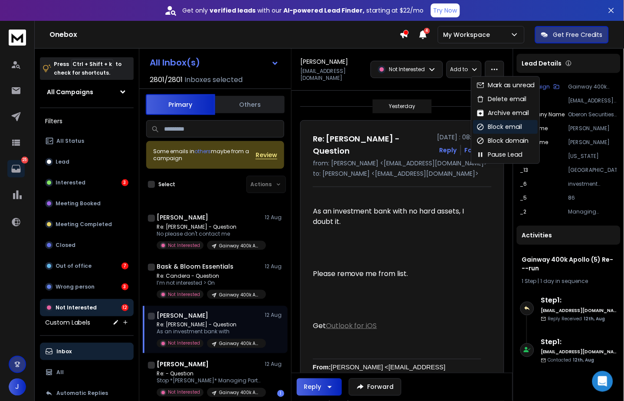
click at [506, 125] on div "Block email" at bounding box center [500, 127] width 46 height 9
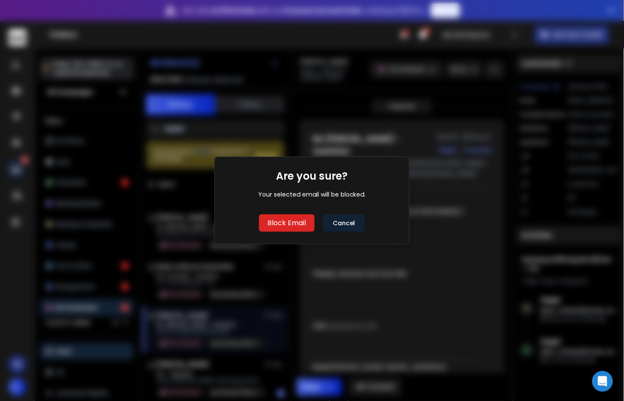
click at [299, 232] on div "Are you sure? Your selected email will be blocked. Block Email Cancel" at bounding box center [311, 201] width 195 height 88
click at [299, 227] on button "Block Email" at bounding box center [287, 222] width 56 height 17
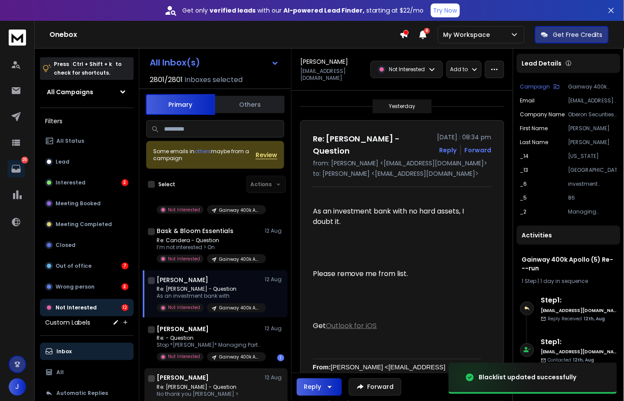
scroll to position [337, 0]
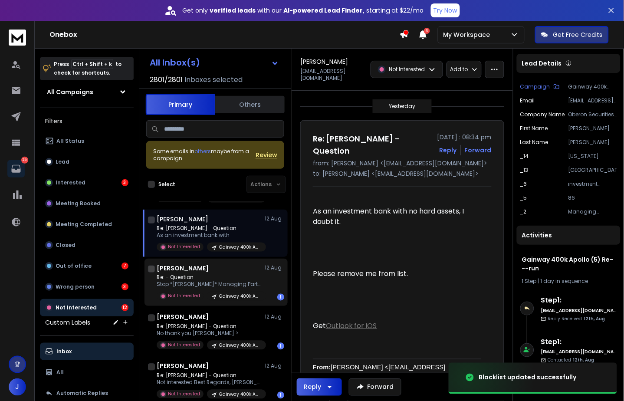
click at [223, 262] on div "[PERSON_NAME] [DATE] Re: - Question Stop *[PERSON_NAME]* Managing Partner, Not …" at bounding box center [216, 282] width 143 height 47
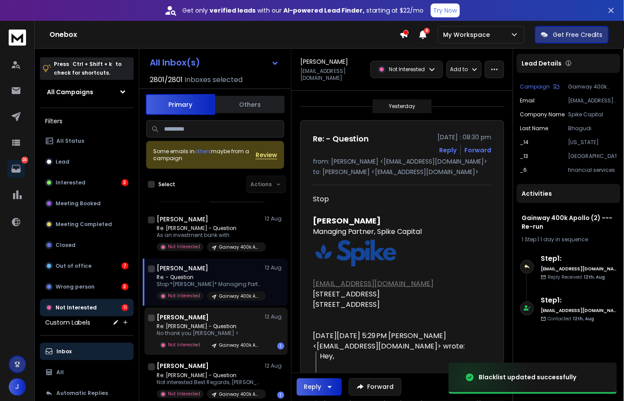
click at [231, 321] on div "[PERSON_NAME] [DATE] Re: [PERSON_NAME] - Question No thank you [PERSON_NAME] > …" at bounding box center [221, 331] width 128 height 37
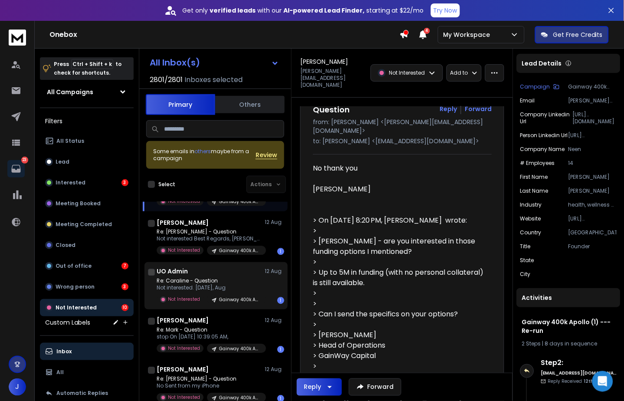
scroll to position [482, 0]
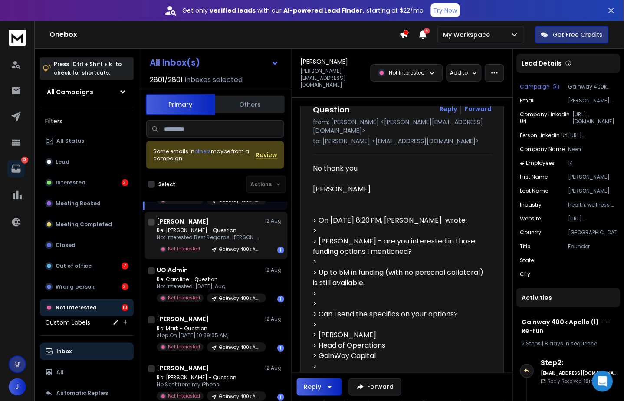
click at [205, 224] on div "[PERSON_NAME] [DATE]" at bounding box center [221, 221] width 128 height 9
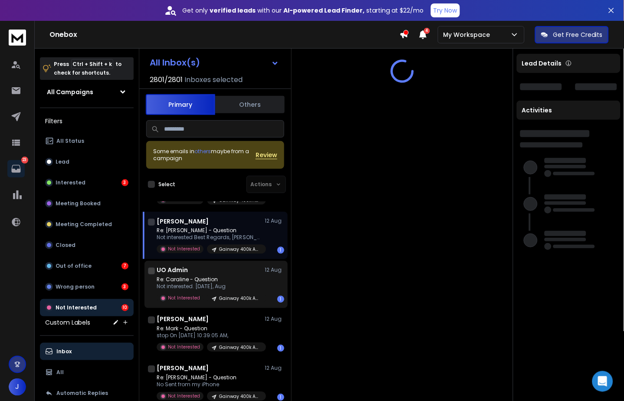
click at [190, 262] on div "UO Admin [DATE] Re: Caraline - Question Not interested. [DATE], Aug Not Interes…" at bounding box center [216, 284] width 143 height 47
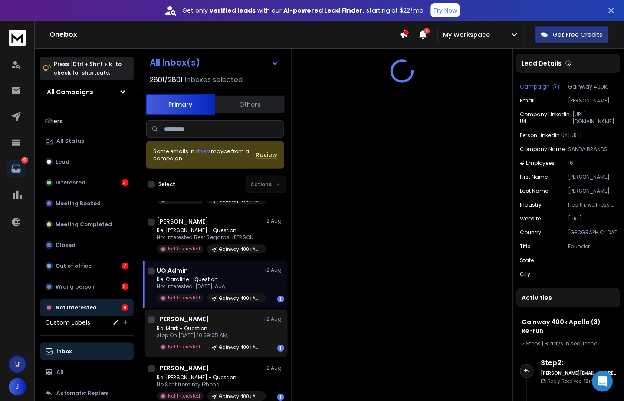
click at [222, 312] on div "[PERSON_NAME] [DATE] Re: Mark - Question stop On [DATE] 10:39:05 AM, Not Intere…" at bounding box center [216, 333] width 143 height 47
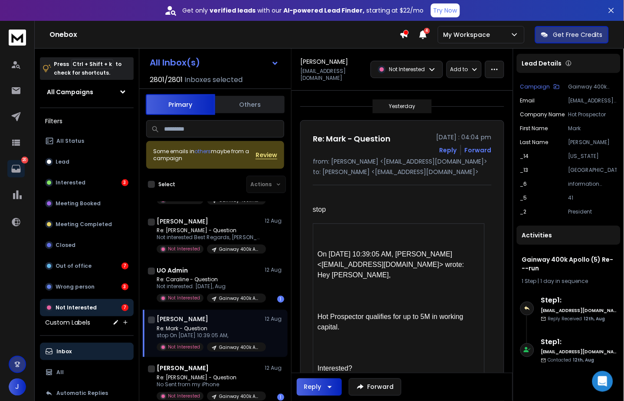
click at [504, 71] on button "button" at bounding box center [494, 69] width 19 height 17
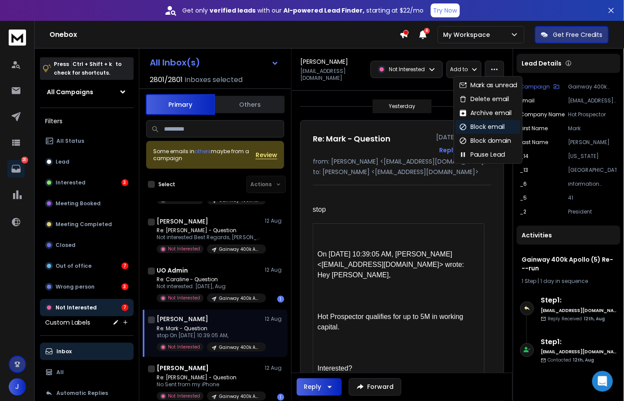
click at [472, 128] on div "Block email" at bounding box center [483, 127] width 46 height 9
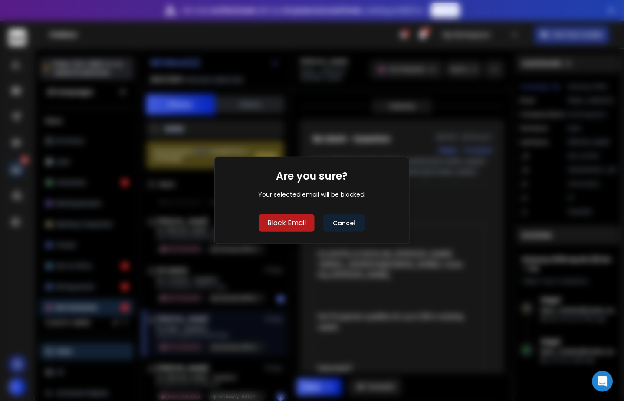
click at [260, 224] on button "Block Email" at bounding box center [287, 222] width 56 height 17
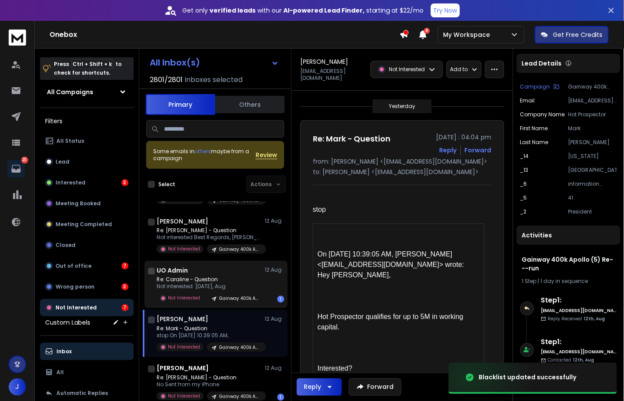
click at [239, 272] on div "UO Admin [DATE]" at bounding box center [221, 270] width 128 height 9
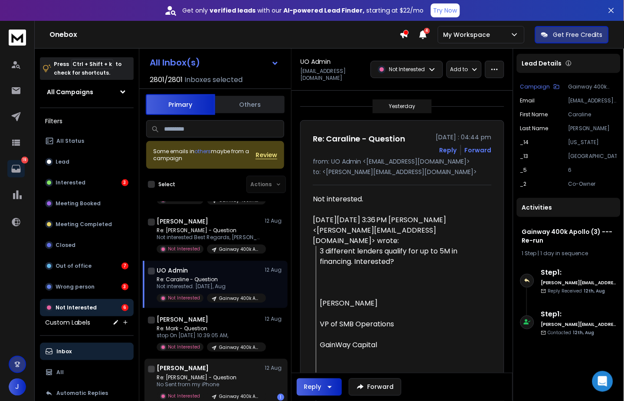
click at [230, 371] on div "[PERSON_NAME] [DATE]" at bounding box center [221, 368] width 128 height 9
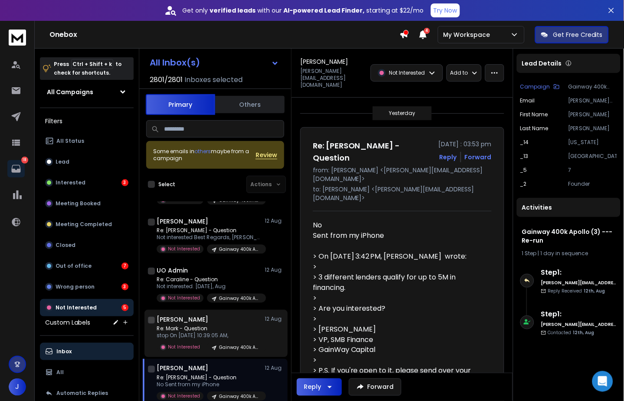
scroll to position [627, 0]
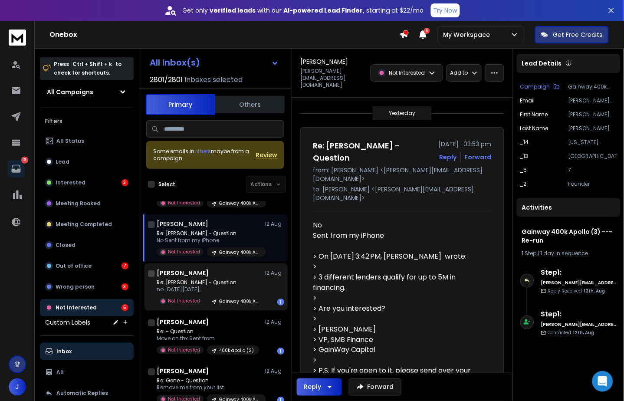
click at [233, 279] on p "Re: [PERSON_NAME] - Question" at bounding box center [209, 282] width 104 height 7
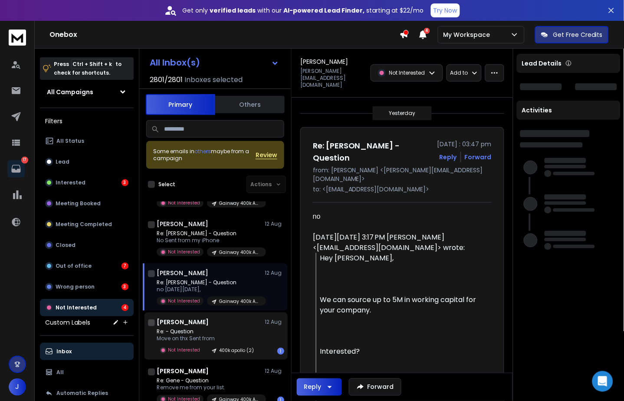
click at [245, 332] on p "Re: - Question" at bounding box center [208, 331] width 102 height 7
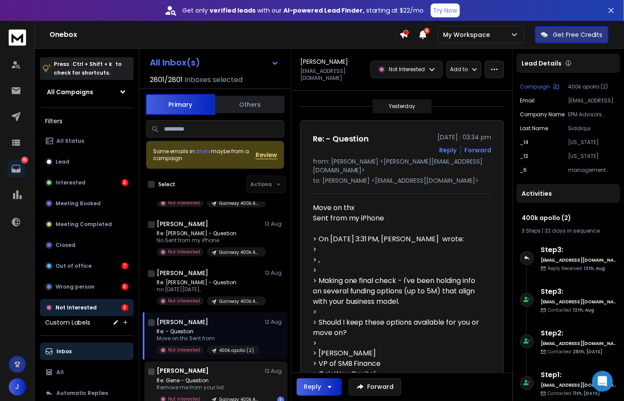
click at [252, 378] on p "Re: Gene - Question" at bounding box center [209, 380] width 104 height 7
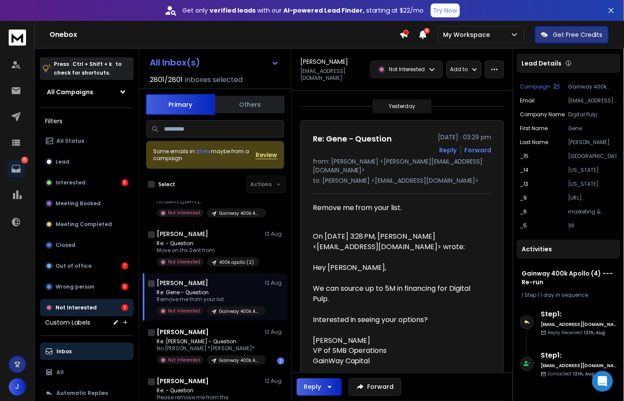
scroll to position [771, 0]
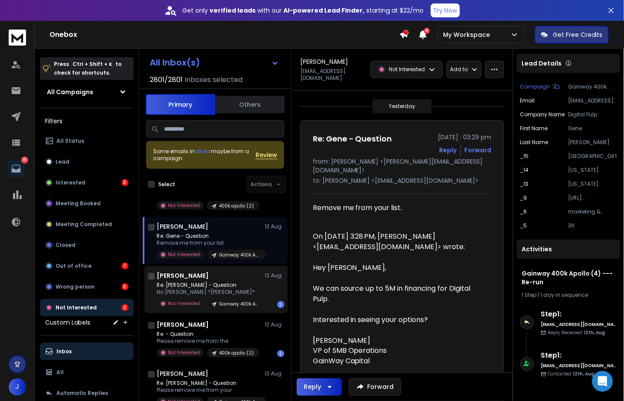
click at [243, 297] on div "Re: [PERSON_NAME] - Question No [PERSON_NAME] *[PERSON_NAME]* Not Interested Ga…" at bounding box center [211, 295] width 109 height 26
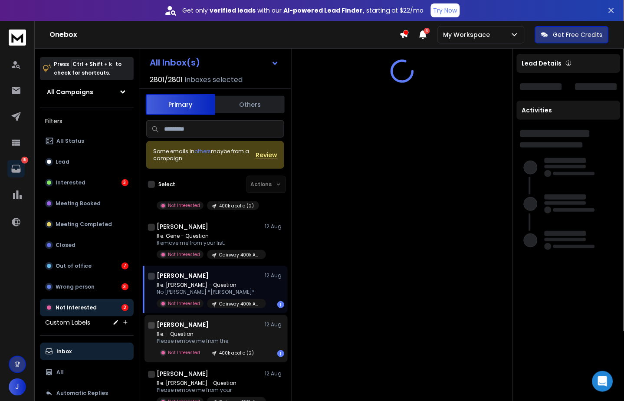
click at [246, 333] on p "Re: - Question" at bounding box center [208, 334] width 102 height 7
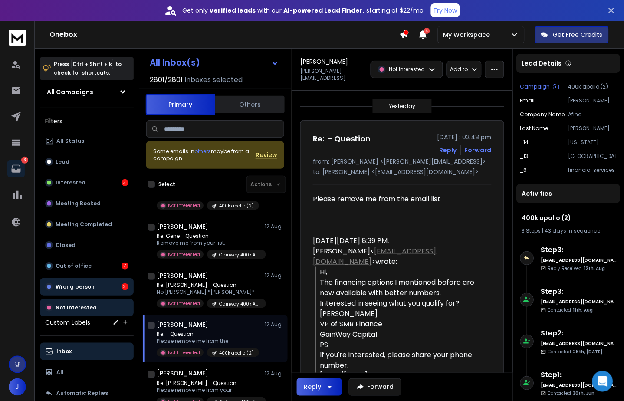
click at [106, 291] on button "Wrong person 3" at bounding box center [87, 286] width 94 height 17
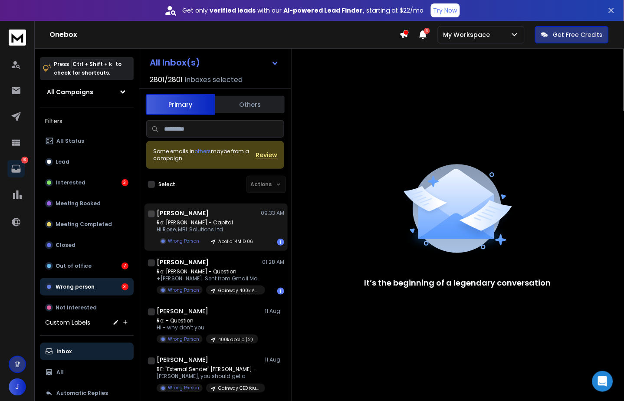
click at [230, 228] on p "Hi Rose, MBL Solutions Ltd" at bounding box center [208, 229] width 102 height 7
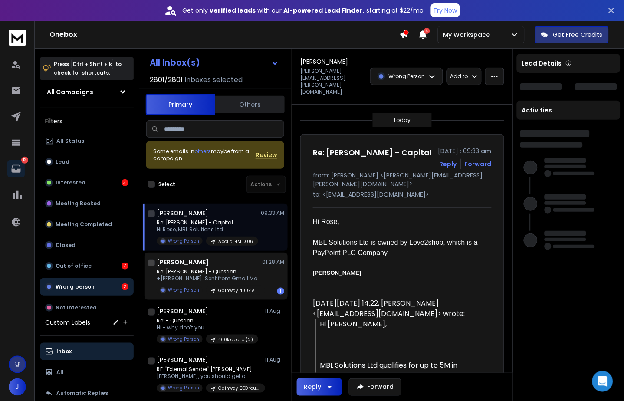
click at [226, 279] on p "+[PERSON_NAME]. Sent from Gmail Mobile" at bounding box center [209, 278] width 104 height 7
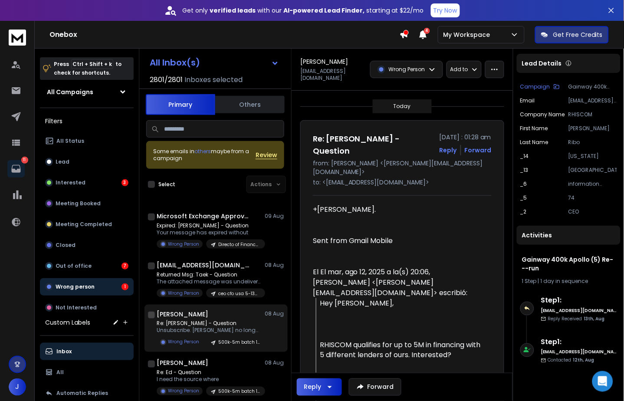
scroll to position [289, 0]
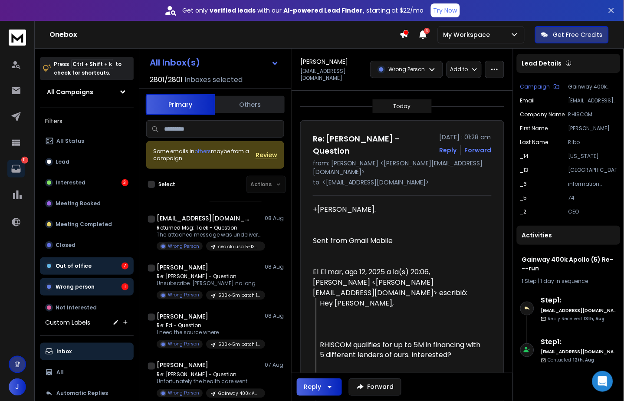
click at [117, 270] on button "Out of office 7" at bounding box center [87, 265] width 94 height 17
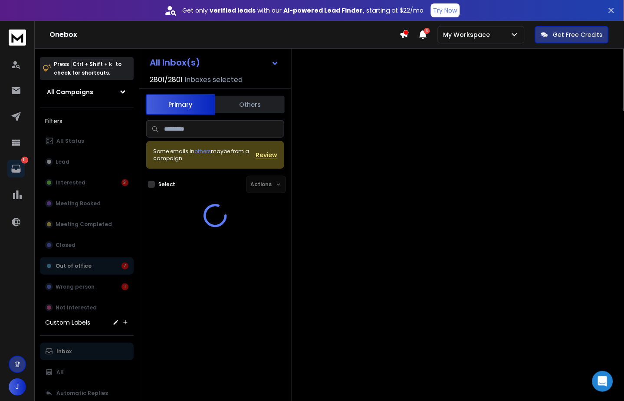
scroll to position [0, 0]
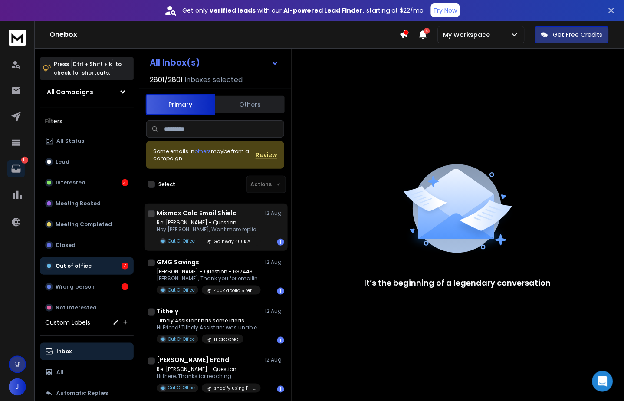
click at [213, 220] on p "Re: [PERSON_NAME] - Question" at bounding box center [209, 222] width 104 height 7
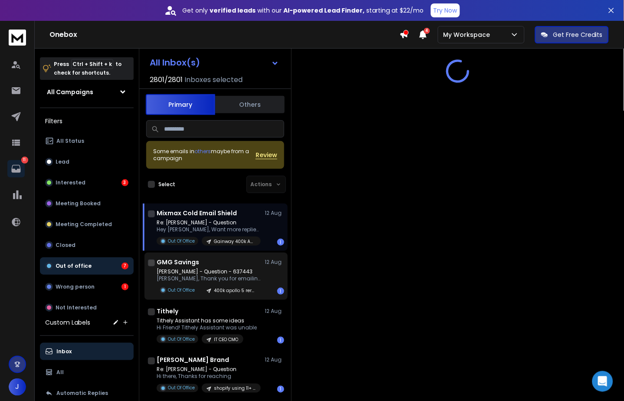
click at [224, 271] on p "[PERSON_NAME] - Question - 637443" at bounding box center [209, 271] width 104 height 7
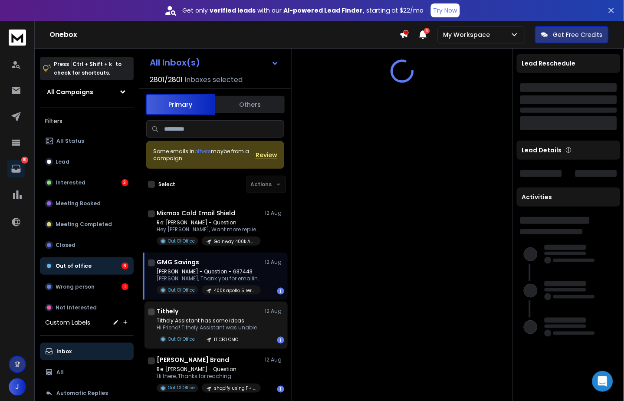
click at [216, 319] on p "Tithely Assistant has some ideas" at bounding box center [207, 320] width 100 height 7
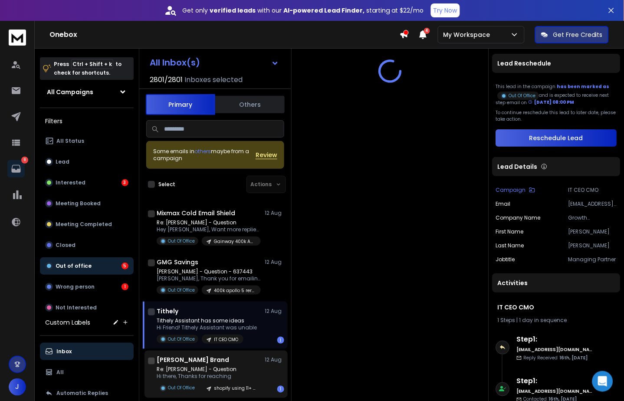
click at [244, 357] on div "[PERSON_NAME] Brand [DATE]" at bounding box center [221, 360] width 128 height 9
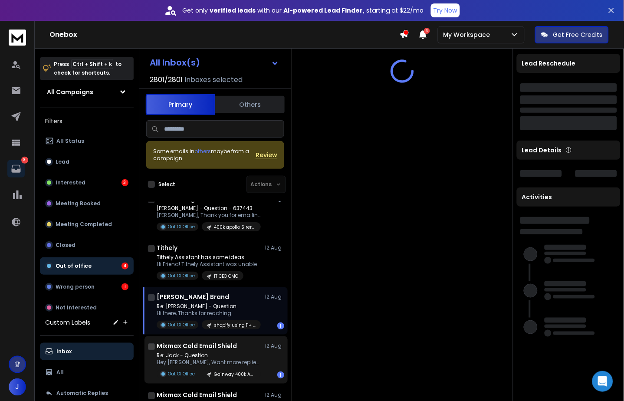
scroll to position [96, 0]
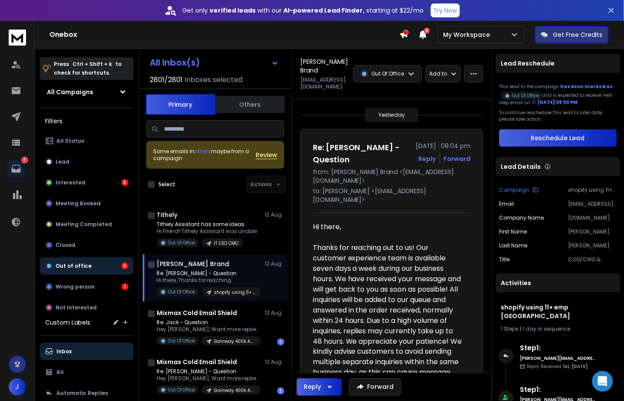
click at [241, 290] on p "shopify using 11+ emp [GEOGRAPHIC_DATA]" at bounding box center [235, 292] width 42 height 7
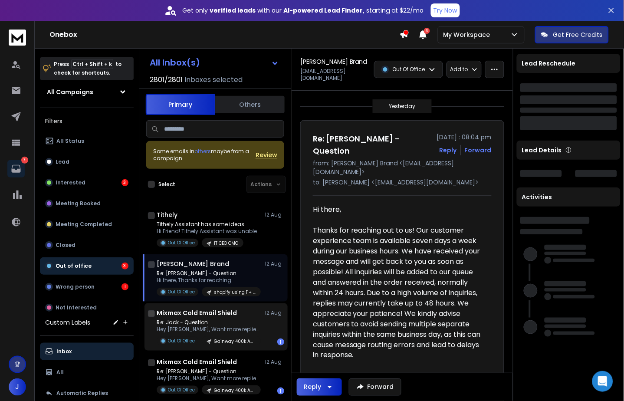
click at [240, 313] on div "Mixmax Cold Email Shield [DATE]" at bounding box center [221, 313] width 128 height 9
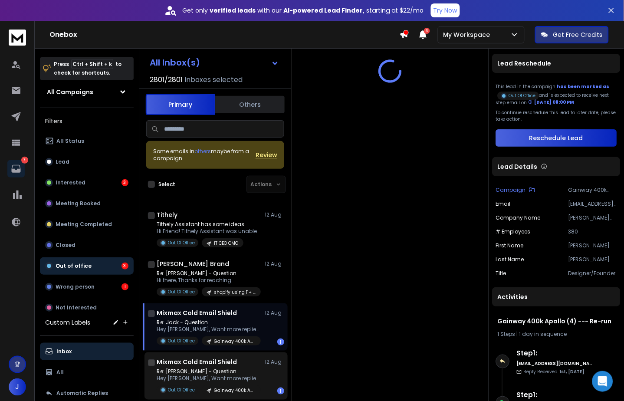
click at [241, 358] on div "Mixmax Cold Email Shield [DATE]" at bounding box center [221, 362] width 128 height 9
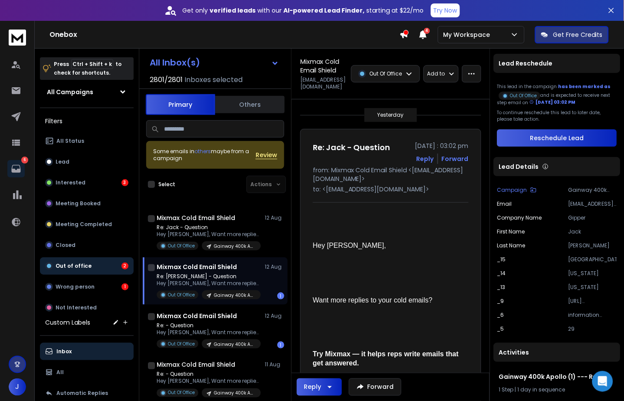
scroll to position [193, 0]
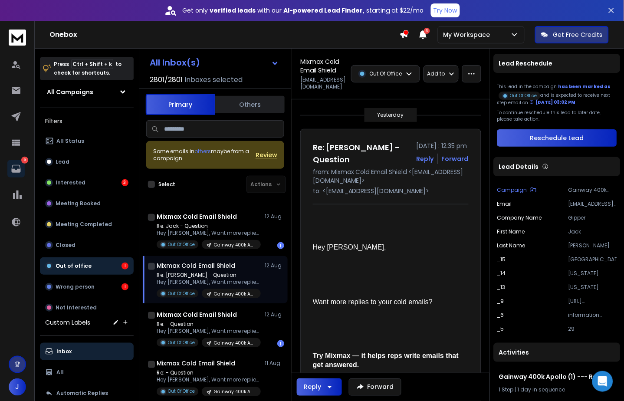
click at [231, 288] on div "Re: [PERSON_NAME] - Question Hey [PERSON_NAME], Want more replies to Out Of Off…" at bounding box center [209, 285] width 104 height 26
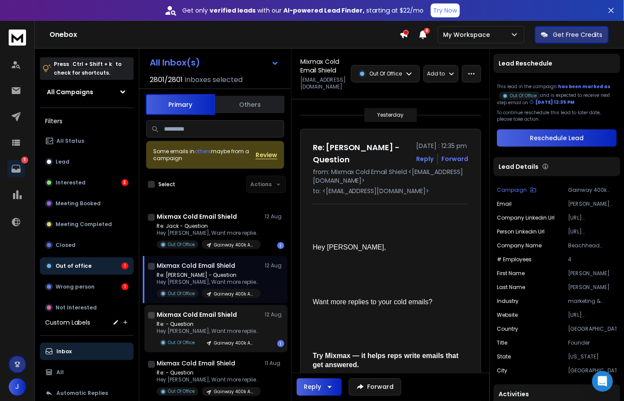
click at [231, 310] on h1 "Mixmax Cold Email Shield" at bounding box center [197, 314] width 80 height 9
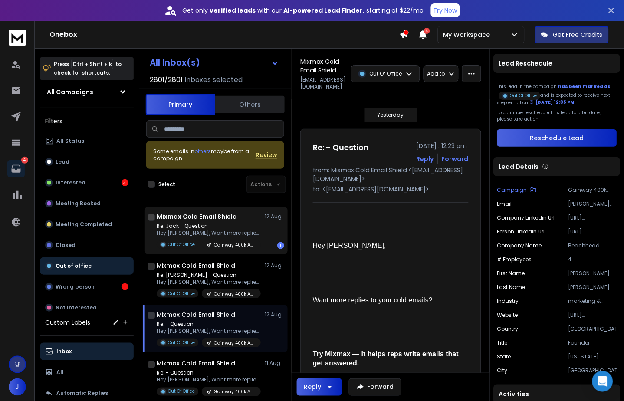
click at [211, 230] on p "Hey [PERSON_NAME], Want more replies to" at bounding box center [209, 233] width 104 height 7
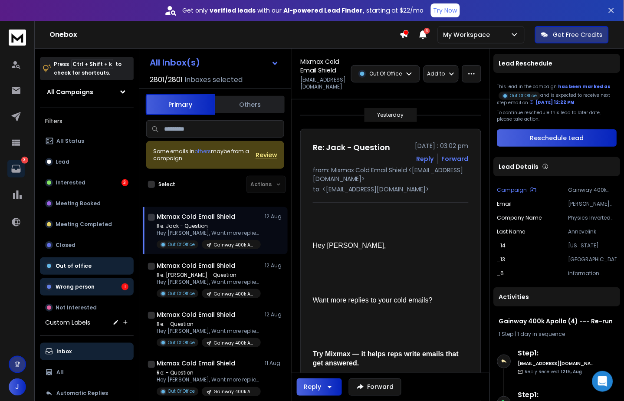
click at [102, 288] on button "Wrong person 1" at bounding box center [87, 286] width 94 height 17
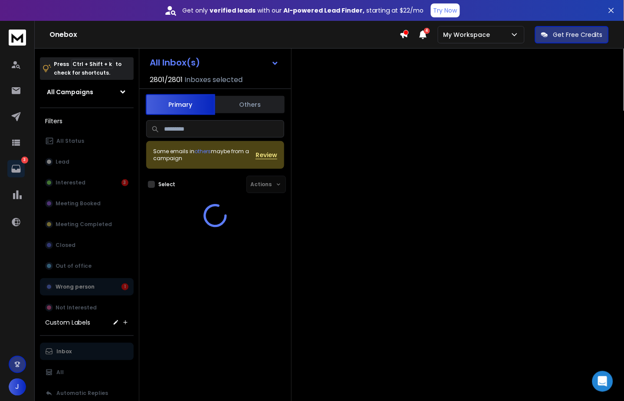
scroll to position [0, 0]
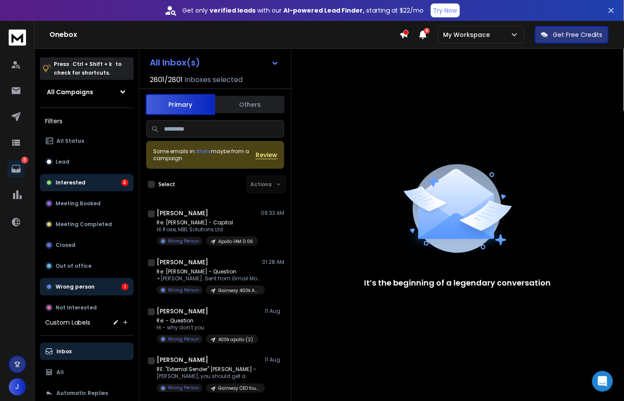
click at [89, 183] on button "Interested 3" at bounding box center [87, 182] width 94 height 17
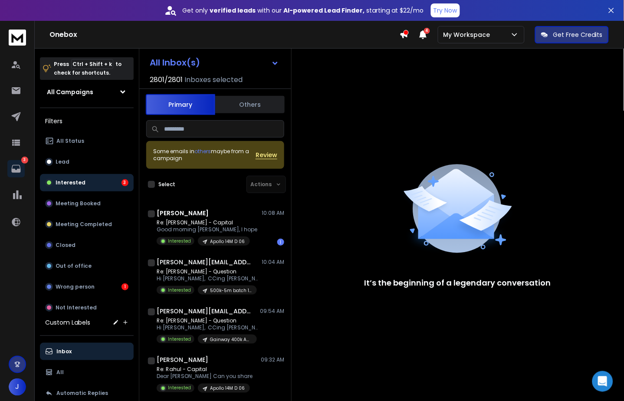
drag, startPoint x: 375, startPoint y: 168, endPoint x: 356, endPoint y: 158, distance: 21.0
click at [369, 164] on div "It’s the beginning of a legendary conversation" at bounding box center [458, 219] width 332 height 341
click at [205, 127] on input at bounding box center [215, 128] width 138 height 17
paste input "**********"
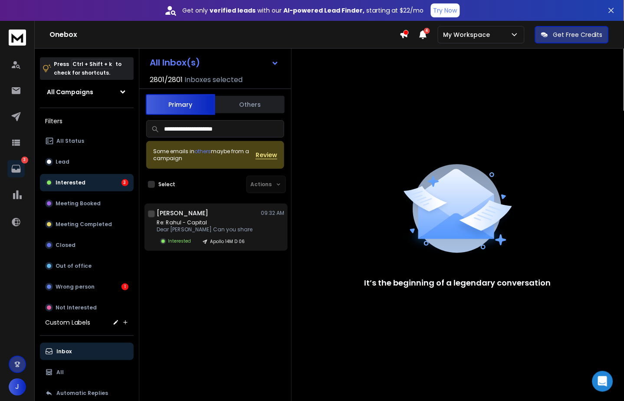
type input "**********"
click at [194, 217] on div "[PERSON_NAME] 09:32 AM Re: Rahul - Capital Dear [PERSON_NAME] Can you share Int…" at bounding box center [221, 227] width 128 height 37
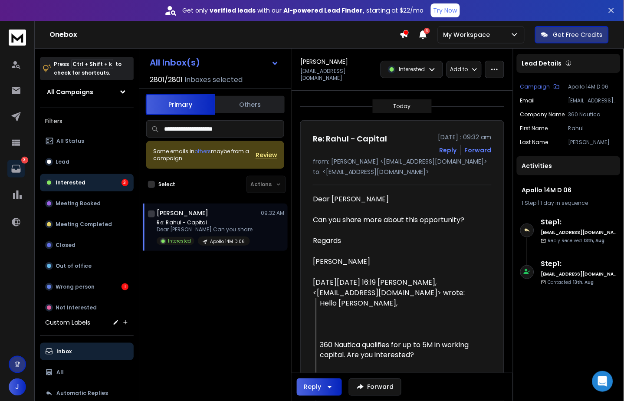
click at [310, 379] on button "Reply" at bounding box center [319, 386] width 45 height 17
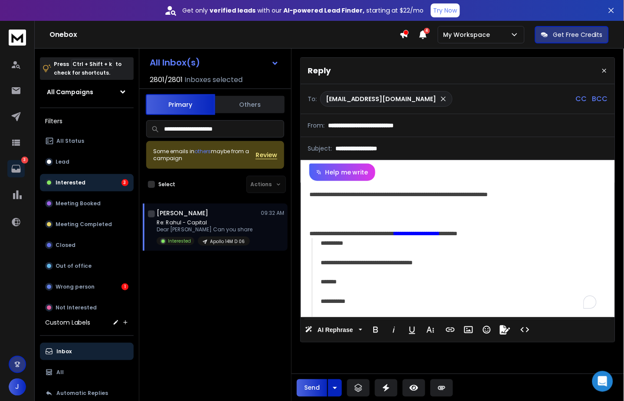
click at [335, 193] on div "**********" at bounding box center [452, 195] width 287 height 10
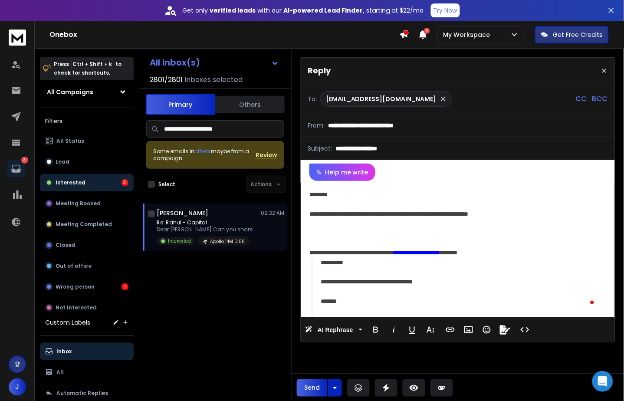
click at [492, 214] on div "**********" at bounding box center [452, 214] width 287 height 10
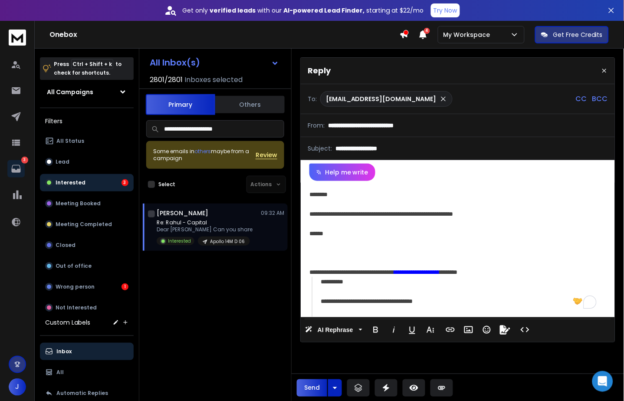
click at [342, 281] on div "**********" at bounding box center [459, 282] width 276 height 10
click at [319, 231] on div "******" at bounding box center [452, 234] width 287 height 10
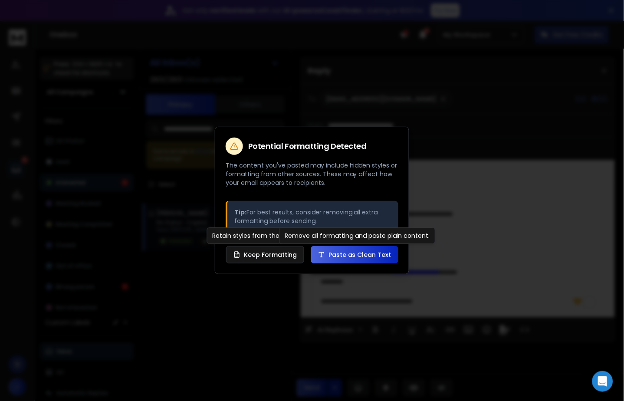
click at [332, 246] on body "**********" at bounding box center [312, 209] width 624 height 418
click at [340, 254] on button "Paste as Clean Text" at bounding box center [354, 254] width 87 height 17
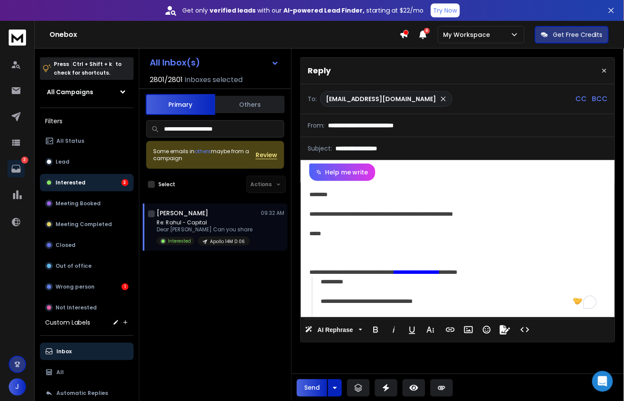
click at [327, 193] on div "********" at bounding box center [452, 195] width 287 height 10
click at [335, 214] on div "**********" at bounding box center [452, 214] width 287 height 10
click at [583, 99] on p "CC" at bounding box center [581, 99] width 11 height 10
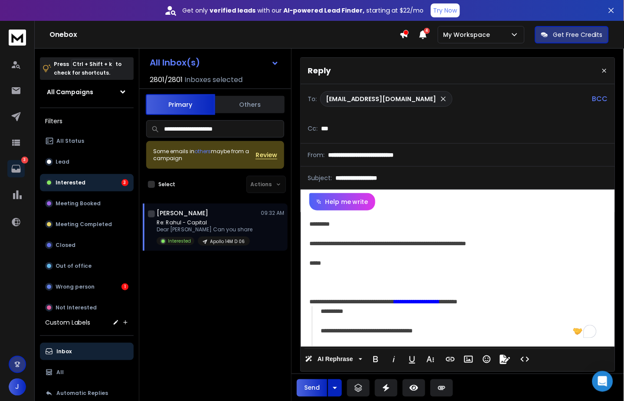
type input "**********"
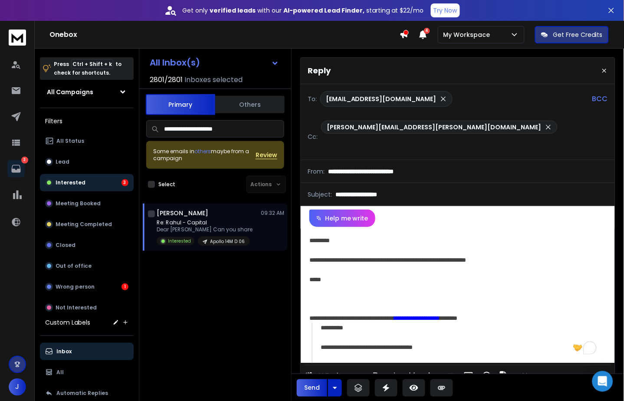
click at [306, 391] on button "Send" at bounding box center [312, 387] width 30 height 17
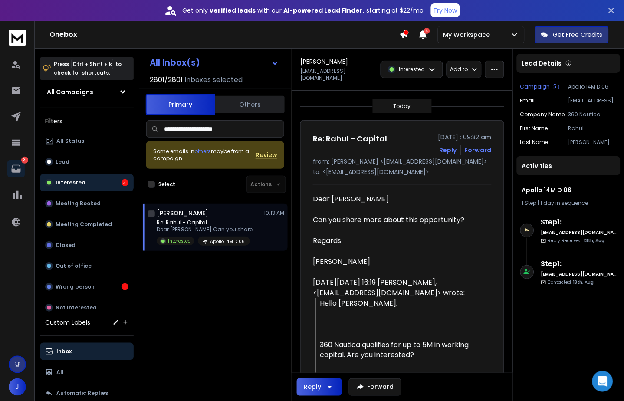
drag, startPoint x: 449, startPoint y: 232, endPoint x: 361, endPoint y: 171, distance: 106.7
click at [438, 225] on div "Dear [PERSON_NAME] Can you share more about this opportunity? Regards [PERSON_N…" at bounding box center [399, 350] width 172 height 312
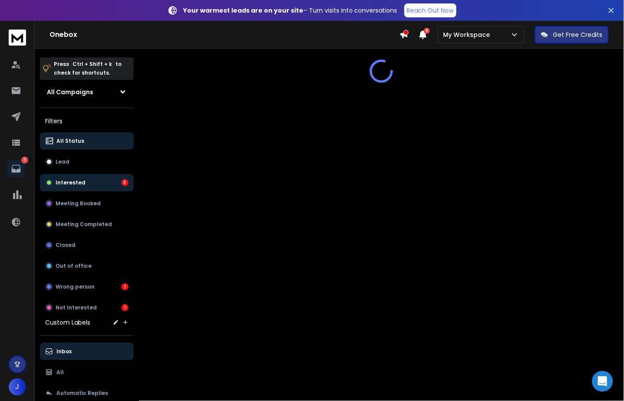
click at [79, 180] on p "Interested" at bounding box center [71, 182] width 30 height 7
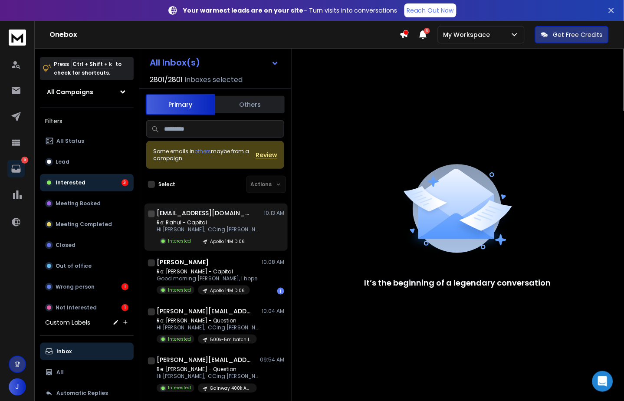
click at [231, 220] on p "Re: Rahul - Capital" at bounding box center [209, 222] width 104 height 7
